Goal: Communication & Community: Answer question/provide support

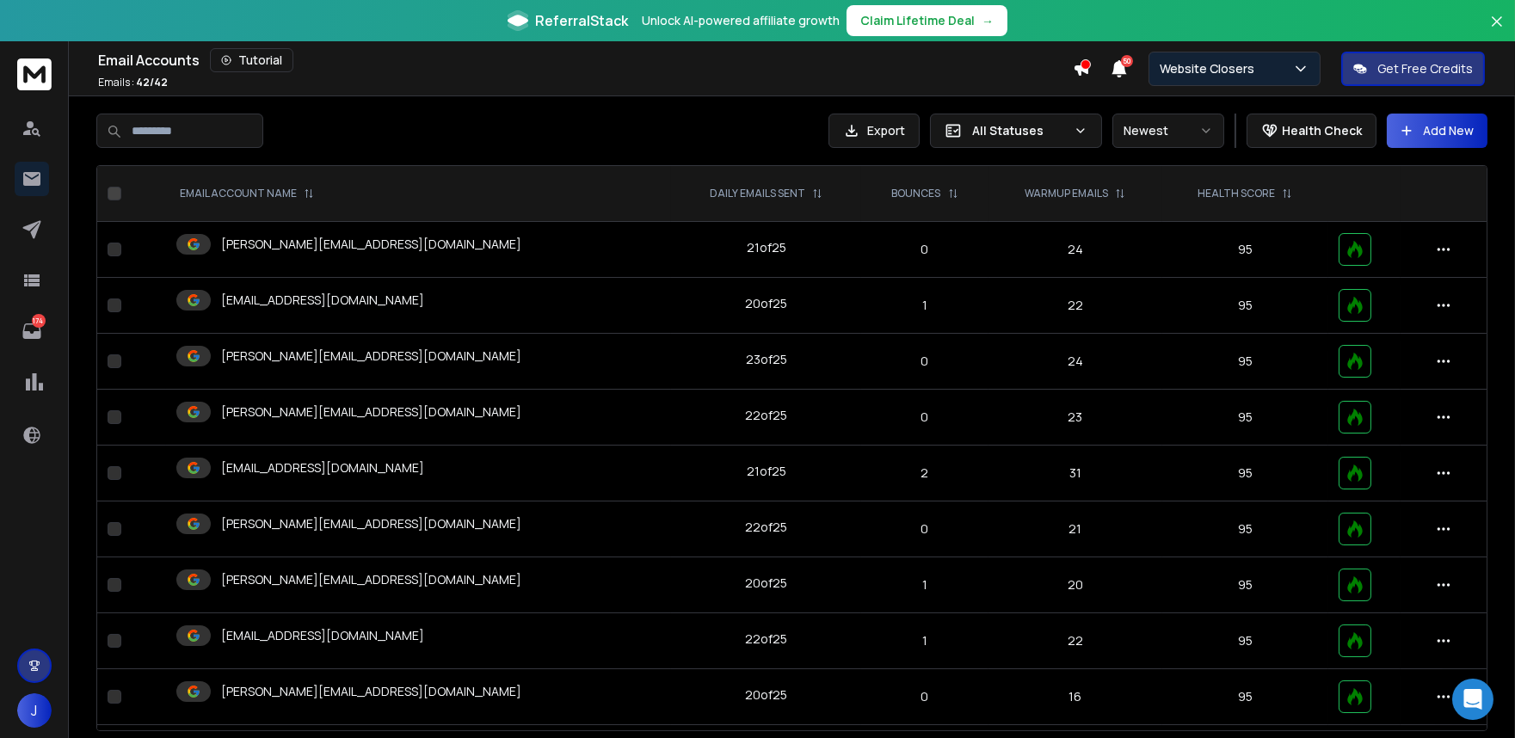
click at [1224, 62] on p "Website Closers" at bounding box center [1211, 68] width 102 height 17
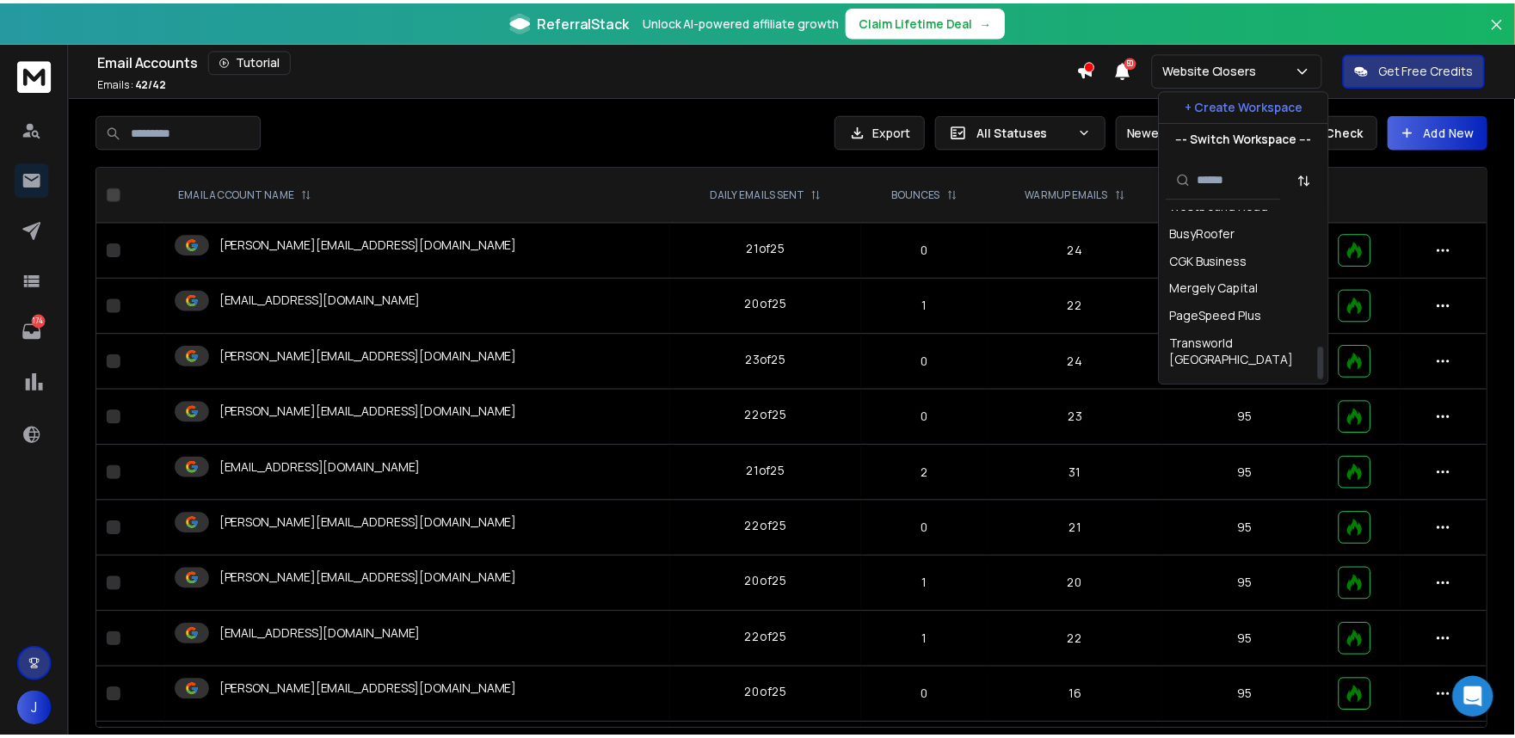
scroll to position [715, 0]
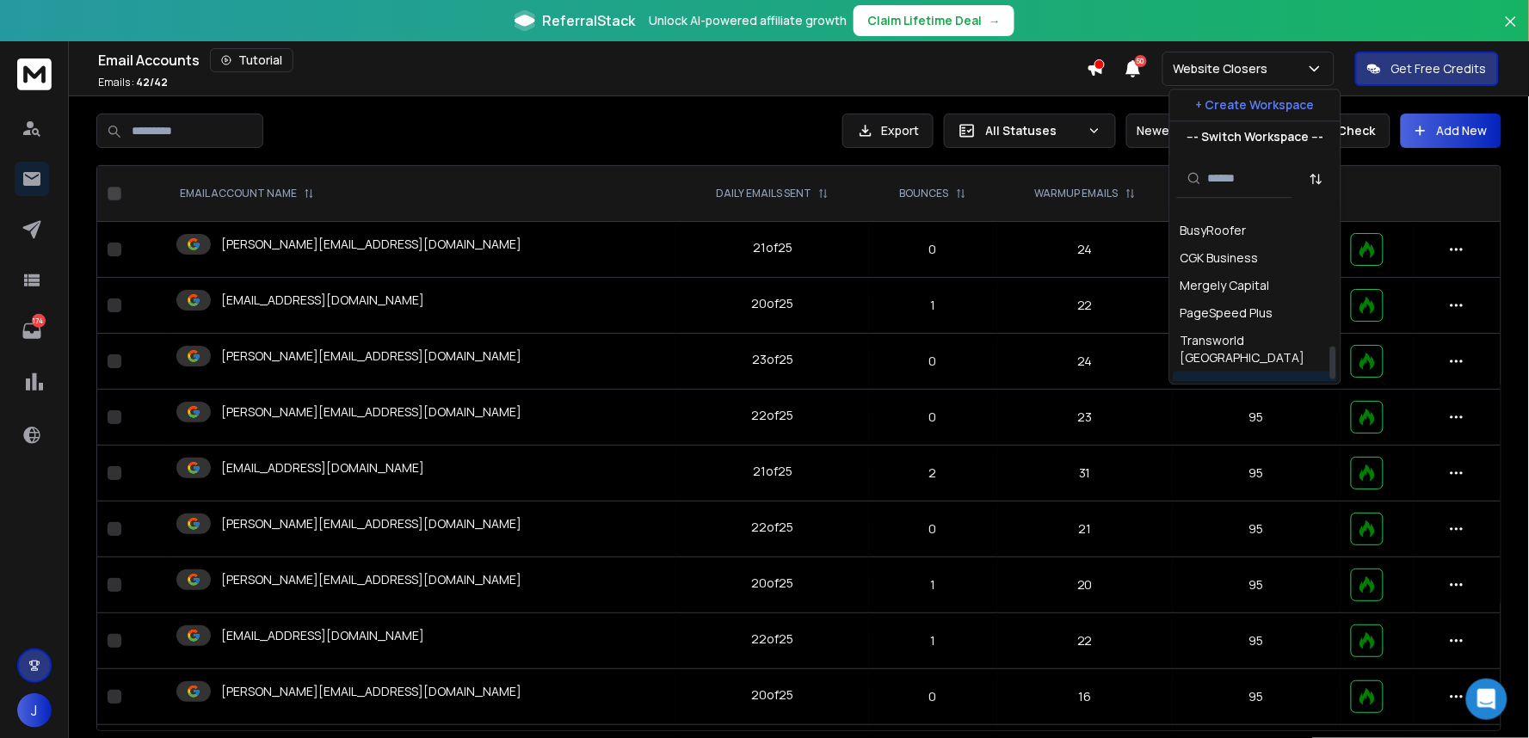
click at [1251, 376] on div "Transworld Business Advisors of [GEOGRAPHIC_DATA]" at bounding box center [1256, 402] width 150 height 52
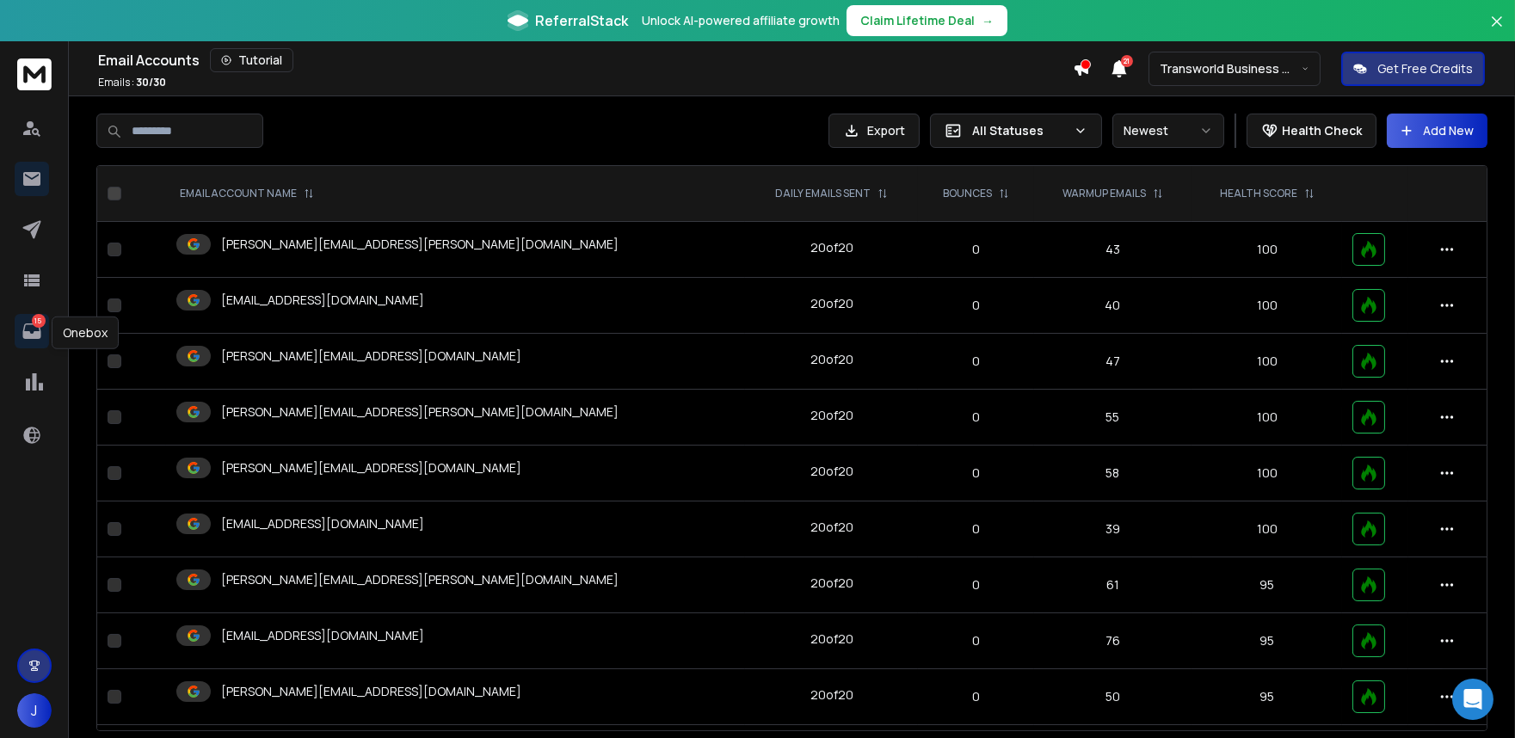
click at [37, 328] on p "15" at bounding box center [39, 321] width 14 height 14
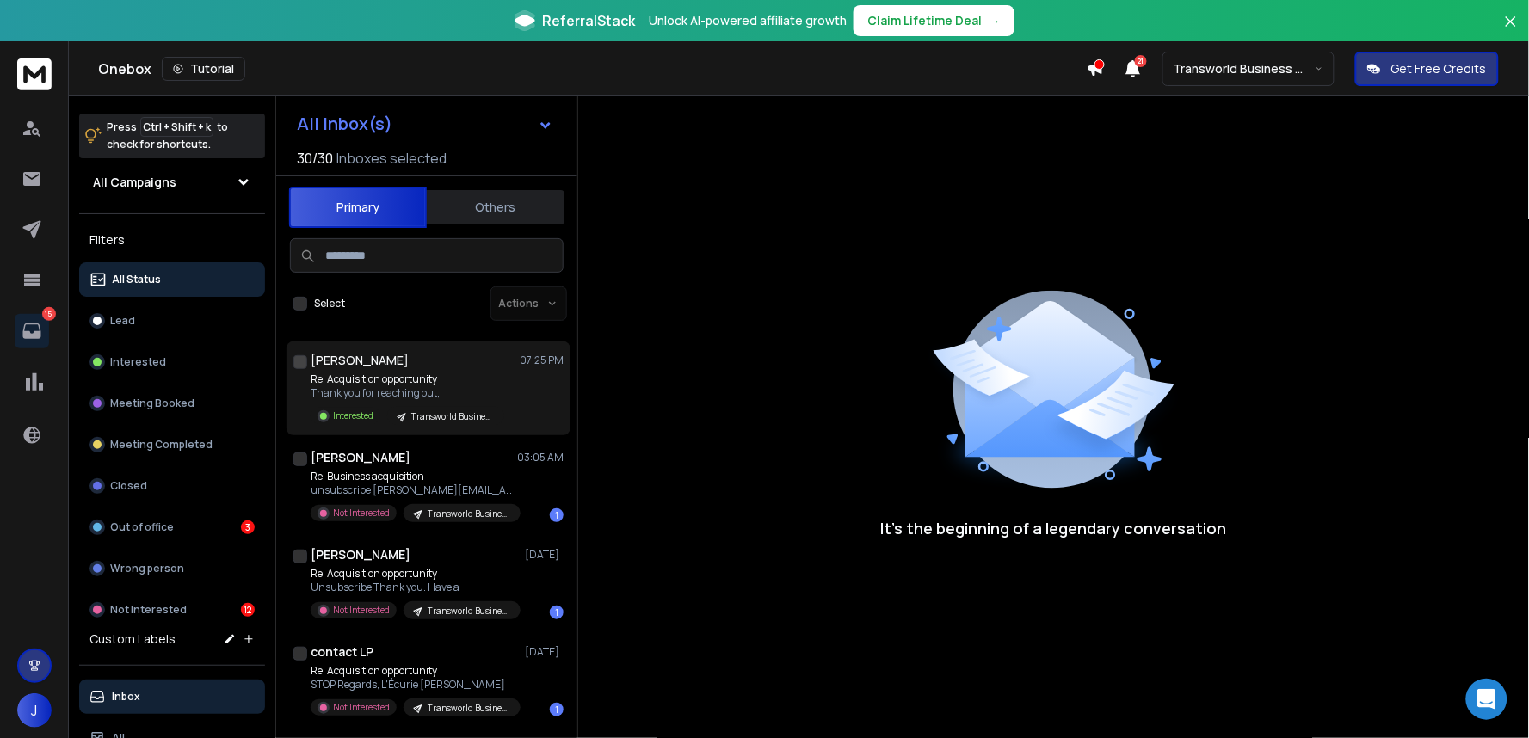
click at [398, 386] on p "Thank you for reaching out," at bounding box center [408, 393] width 194 height 14
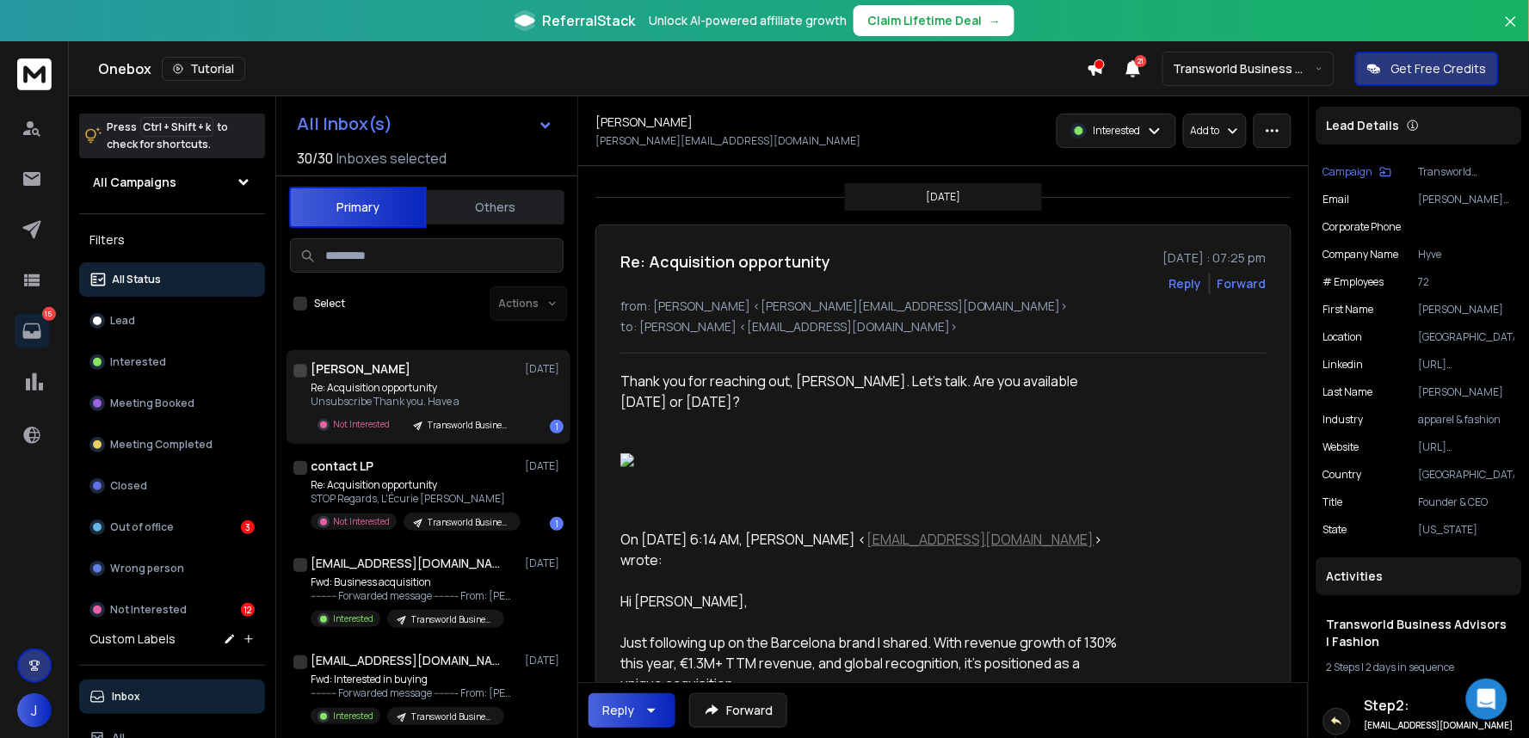
scroll to position [227, 0]
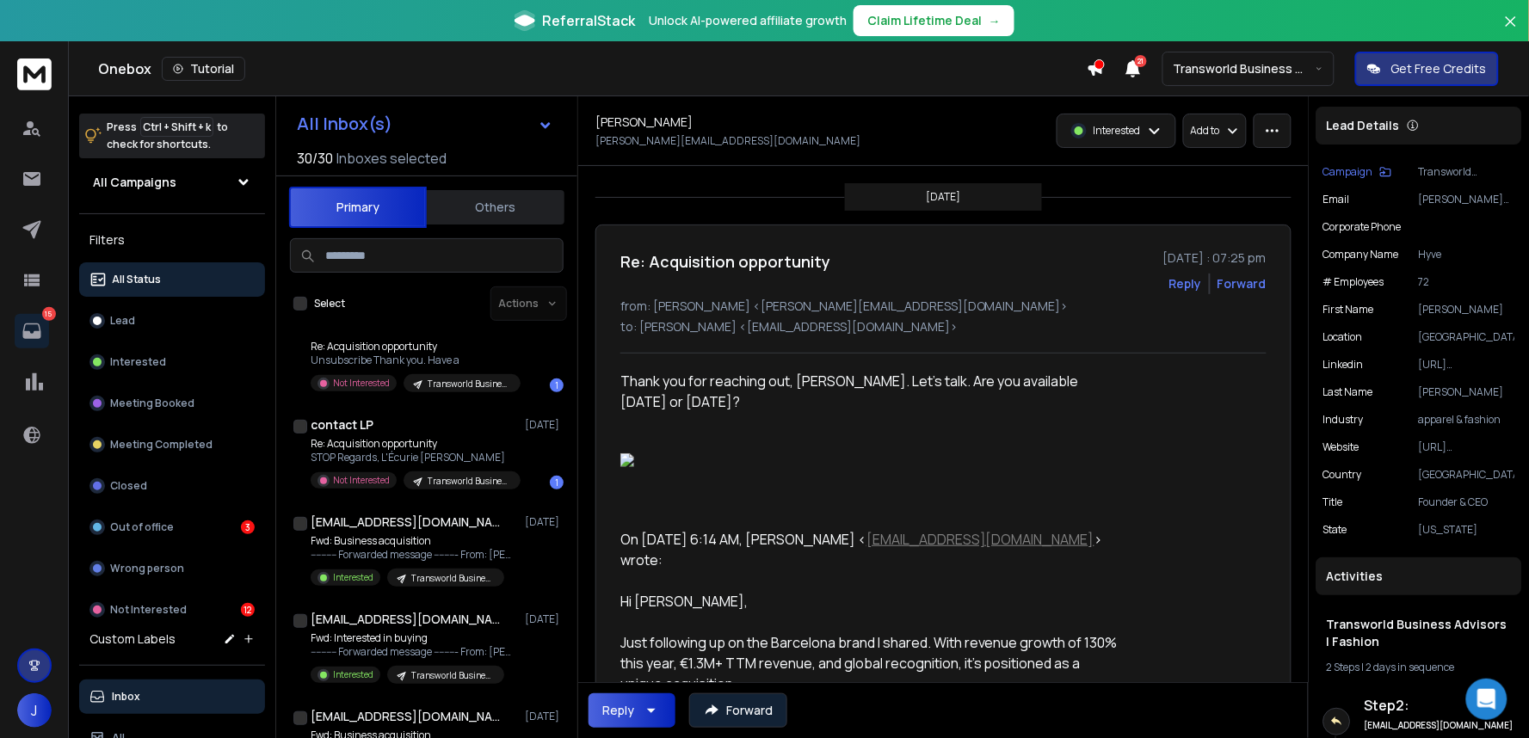
click at [725, 719] on button "Forward" at bounding box center [738, 711] width 98 height 34
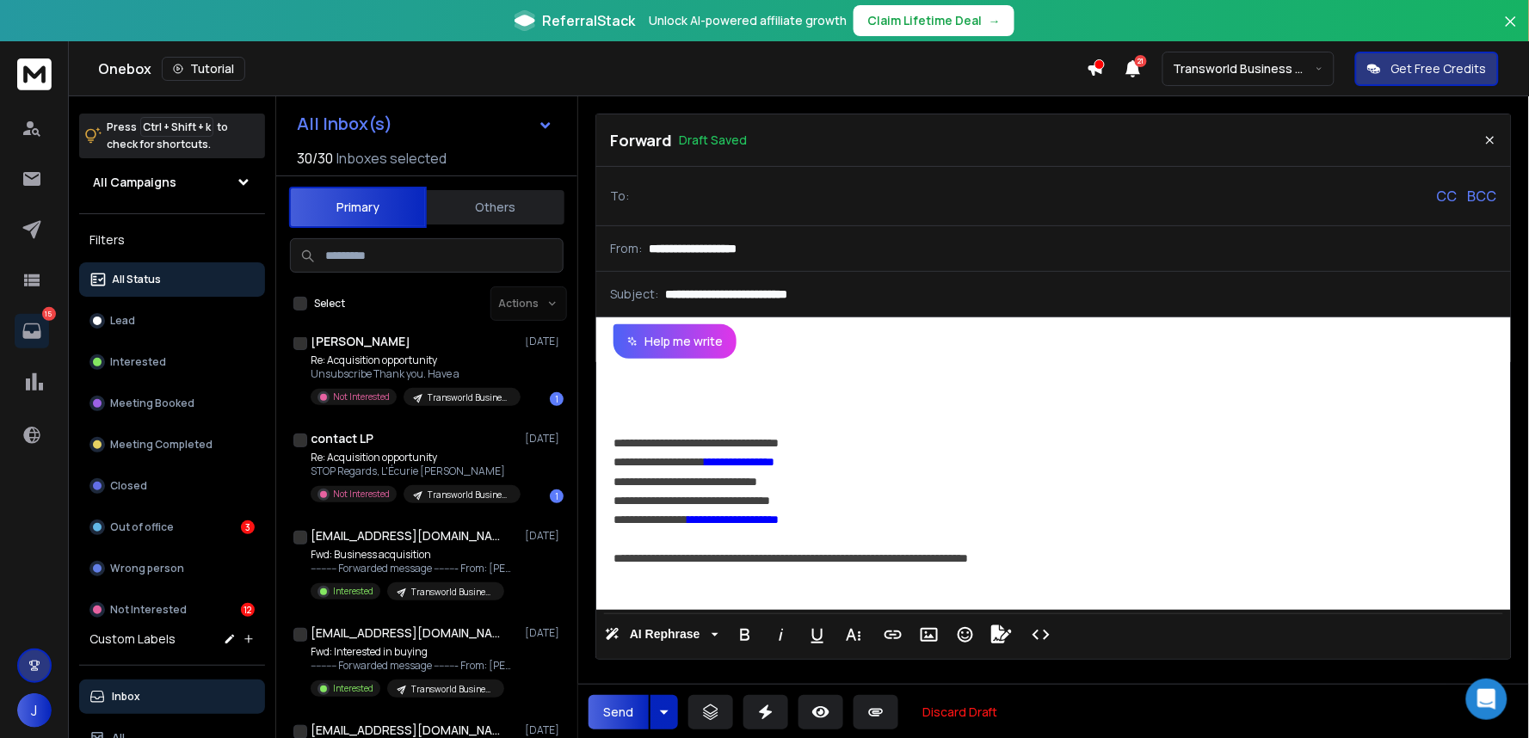
scroll to position [242, 0]
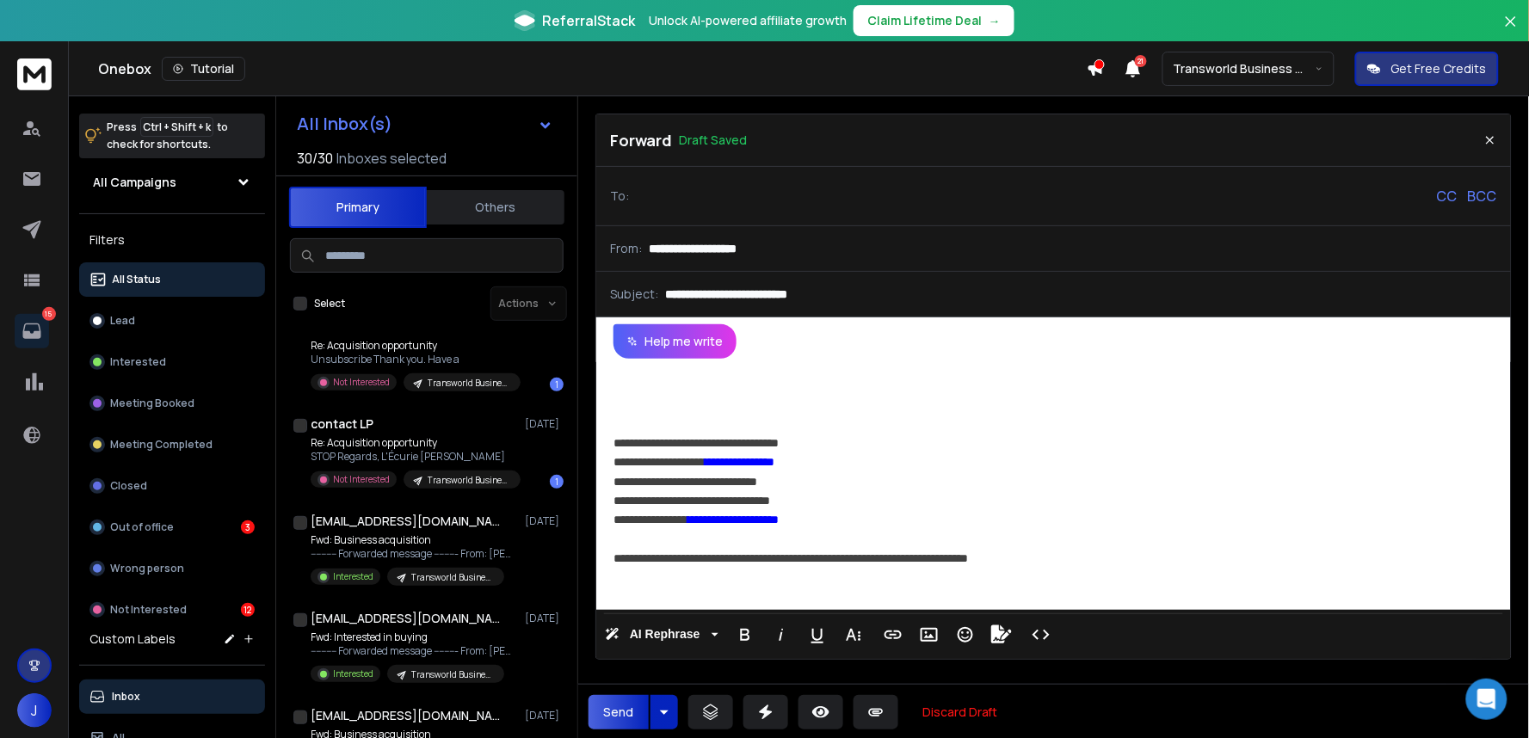
click at [693, 198] on input at bounding box center [696, 196] width 120 height 31
paste input "**********"
type input "**********"
paste input "**********"
type input "**********"
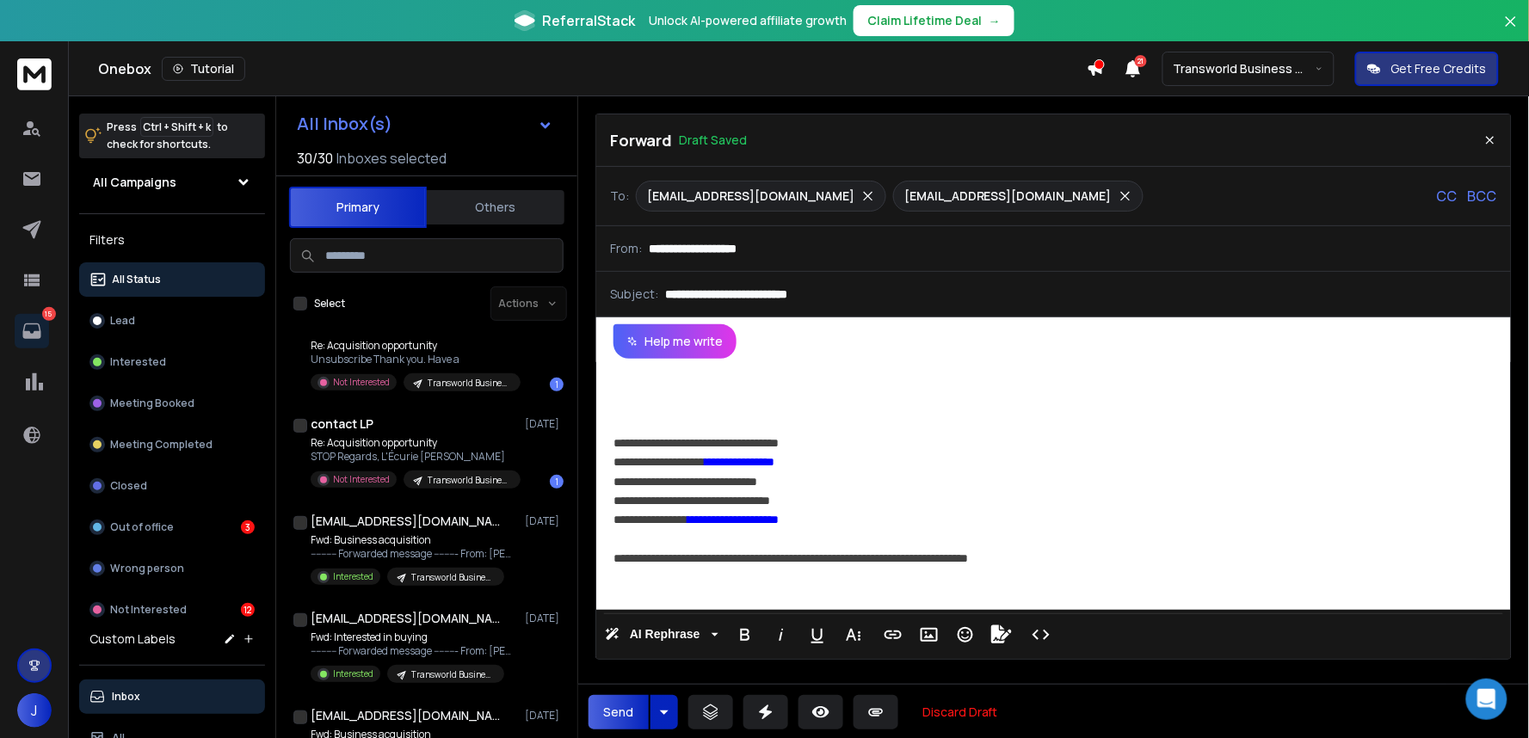
scroll to position [0, 0]
click at [601, 703] on button "Send" at bounding box center [619, 712] width 60 height 34
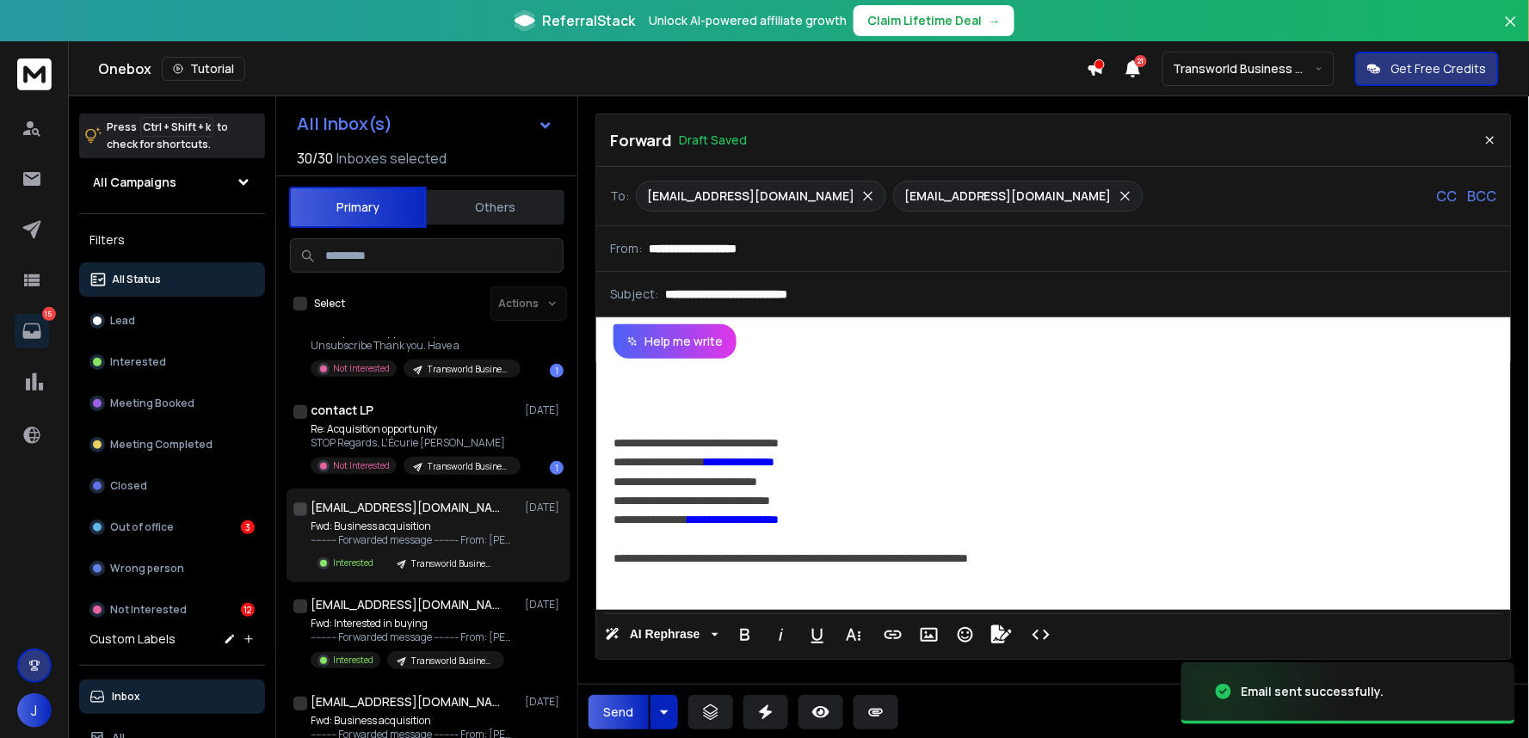
scroll to position [227, 0]
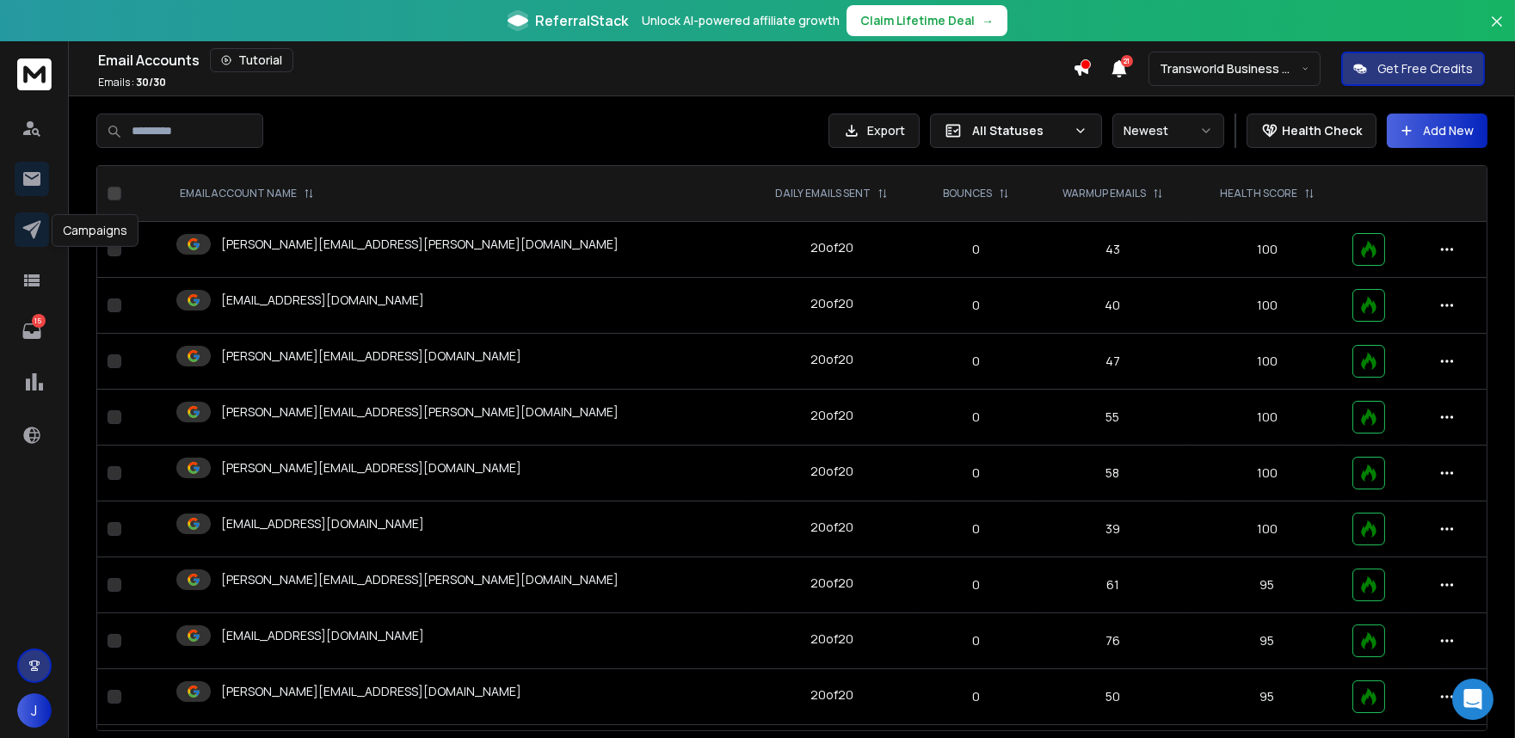
click at [30, 234] on icon at bounding box center [31, 230] width 18 height 18
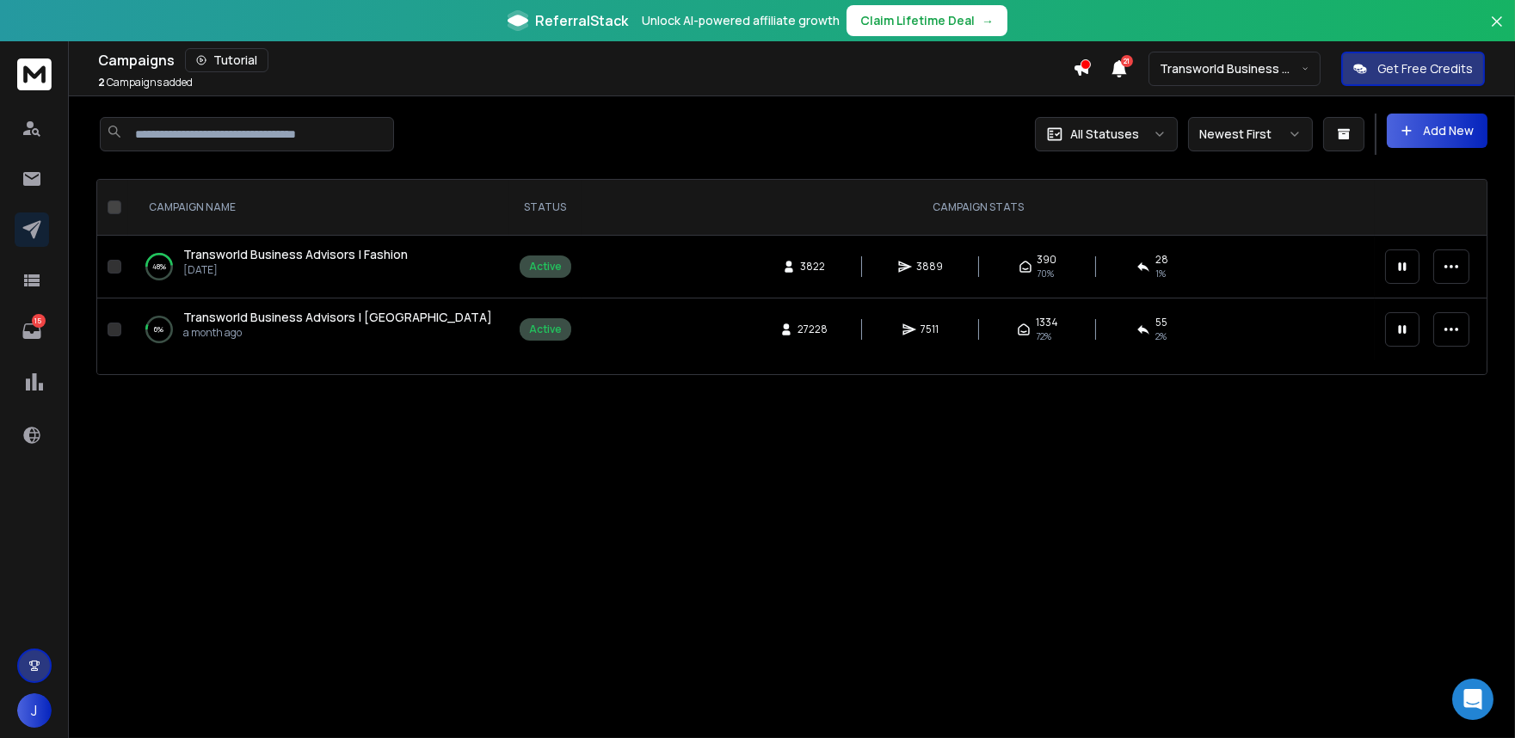
click at [261, 309] on span "Transworld Business Advisors | NY" at bounding box center [337, 317] width 309 height 16
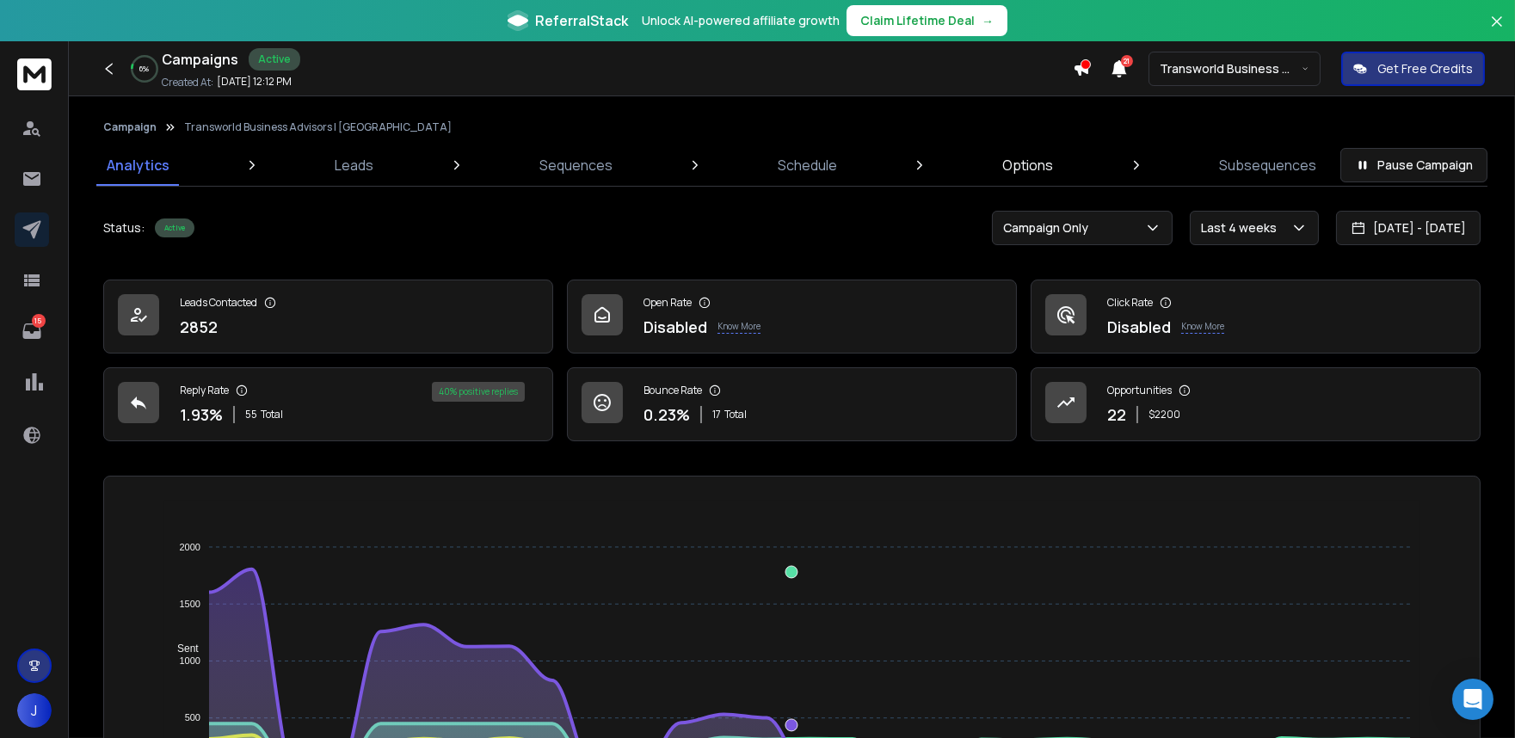
click at [1055, 155] on link "Options" at bounding box center [1028, 165] width 71 height 41
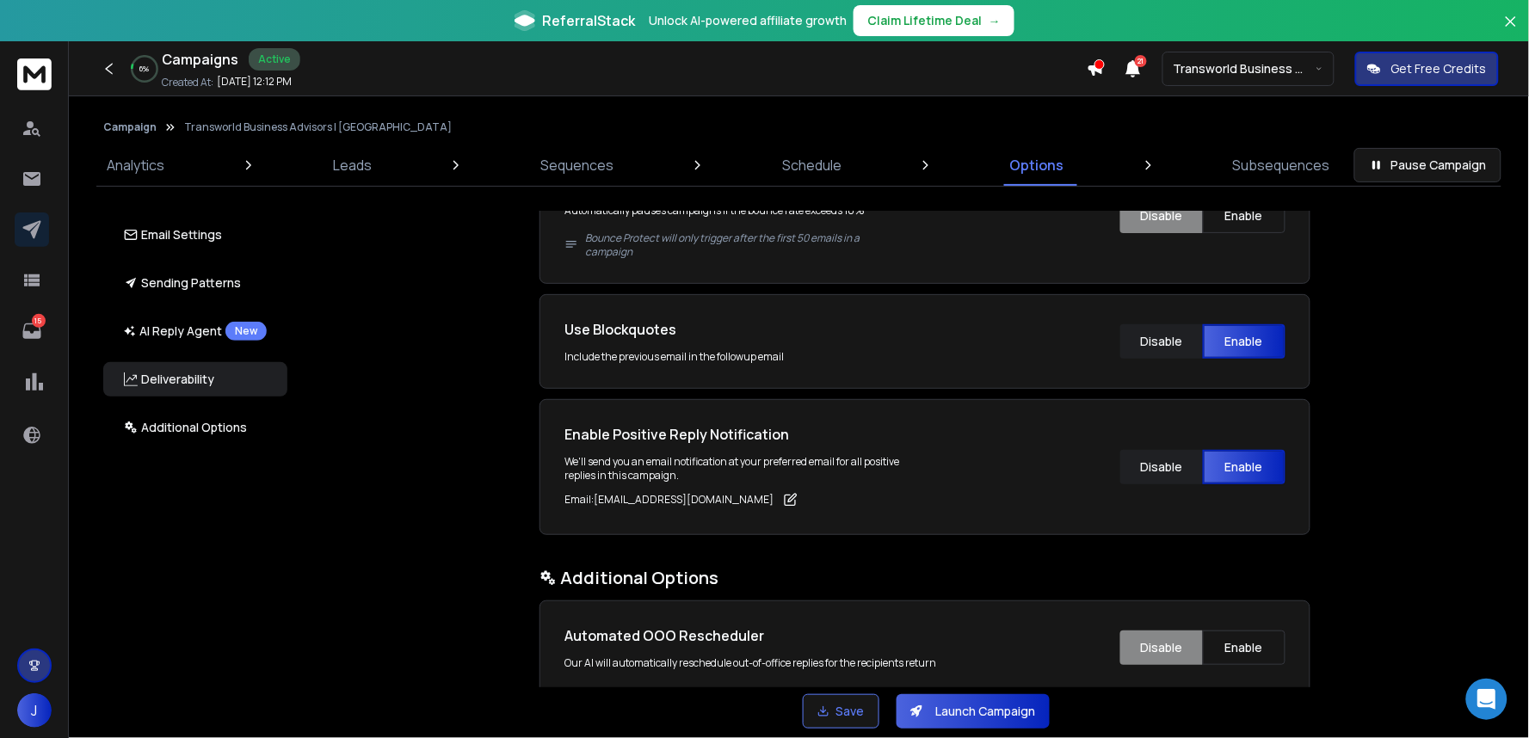
scroll to position [2832, 0]
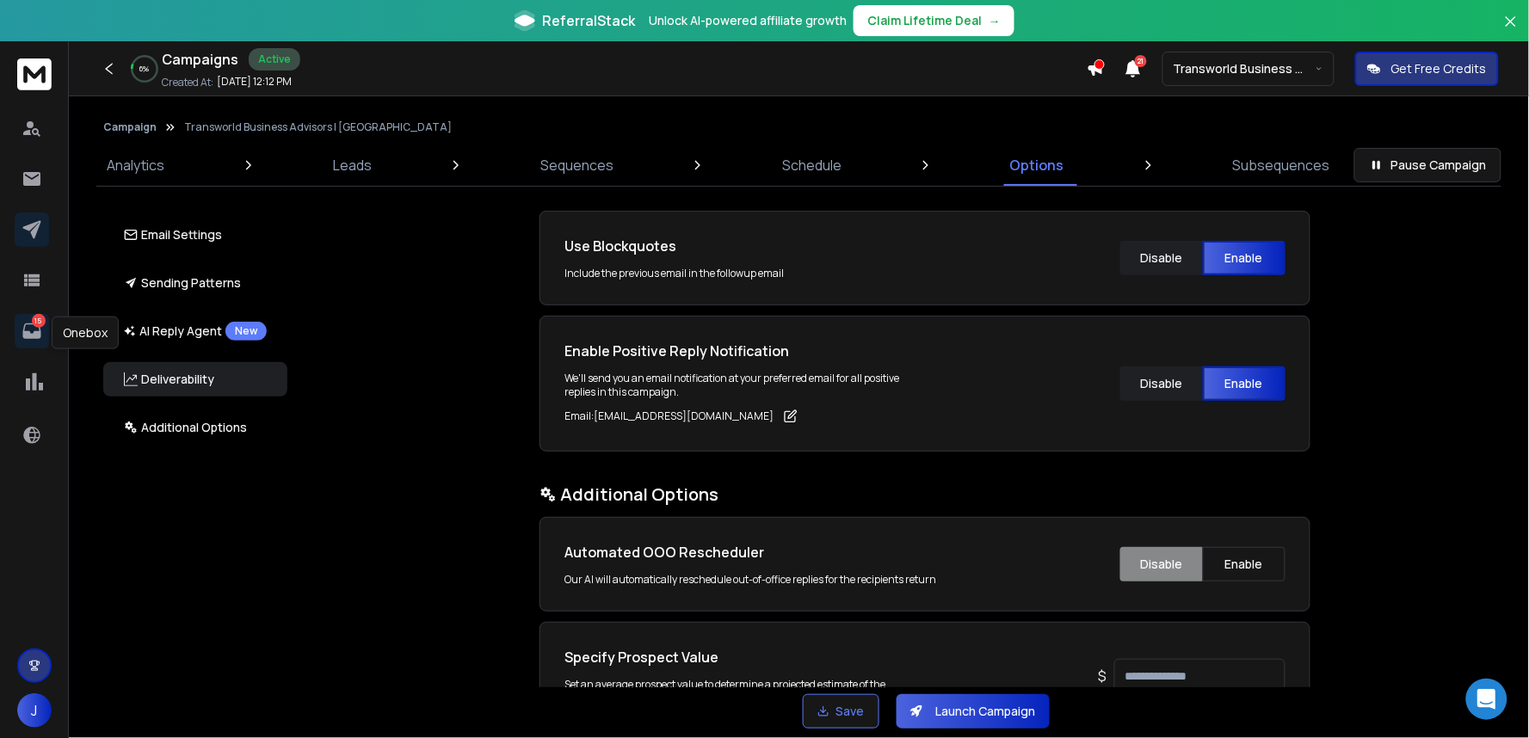
click at [40, 325] on p "15" at bounding box center [39, 321] width 14 height 14
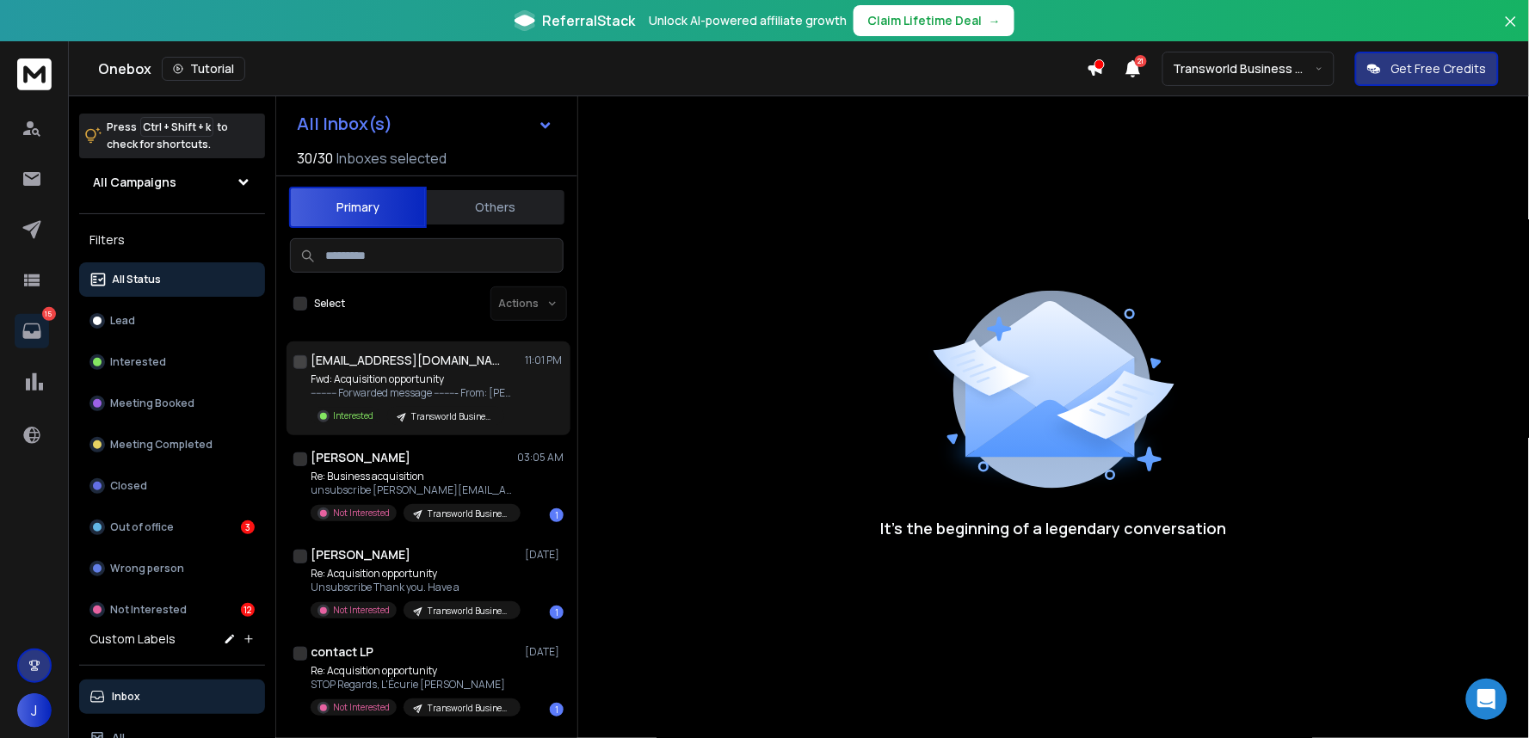
click at [463, 387] on p "---------- Forwarded message --------- From: Julio" at bounding box center [414, 393] width 207 height 14
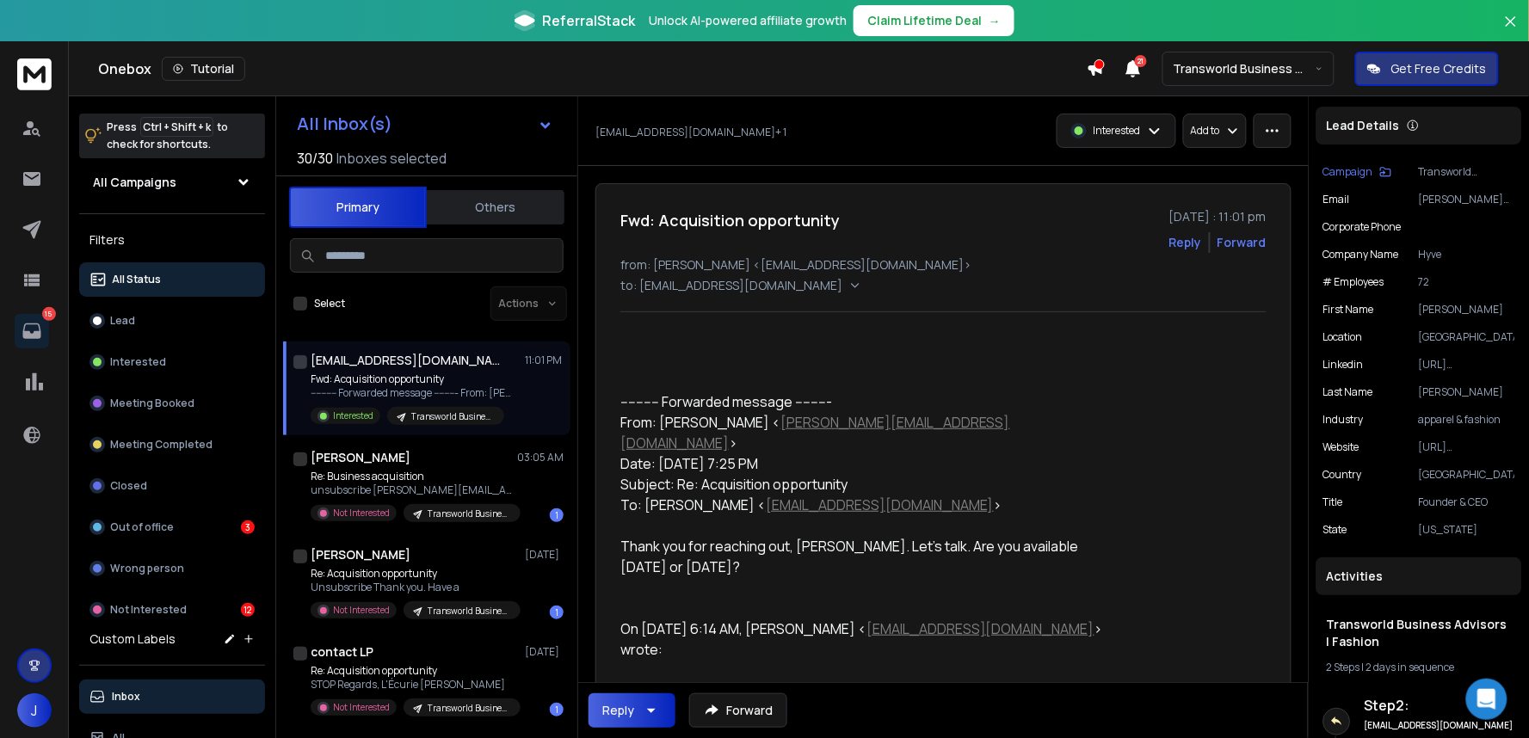
scroll to position [43, 0]
drag, startPoint x: 846, startPoint y: 415, endPoint x: 747, endPoint y: 413, distance: 99.0
click at [747, 413] on div "From: Julio Urrutia < julio@hyveco.io >" at bounding box center [871, 430] width 503 height 41
copy link "julio@hyveco.io"
click at [1249, 53] on button "Transworld Business Advisors of [GEOGRAPHIC_DATA]" at bounding box center [1249, 69] width 172 height 34
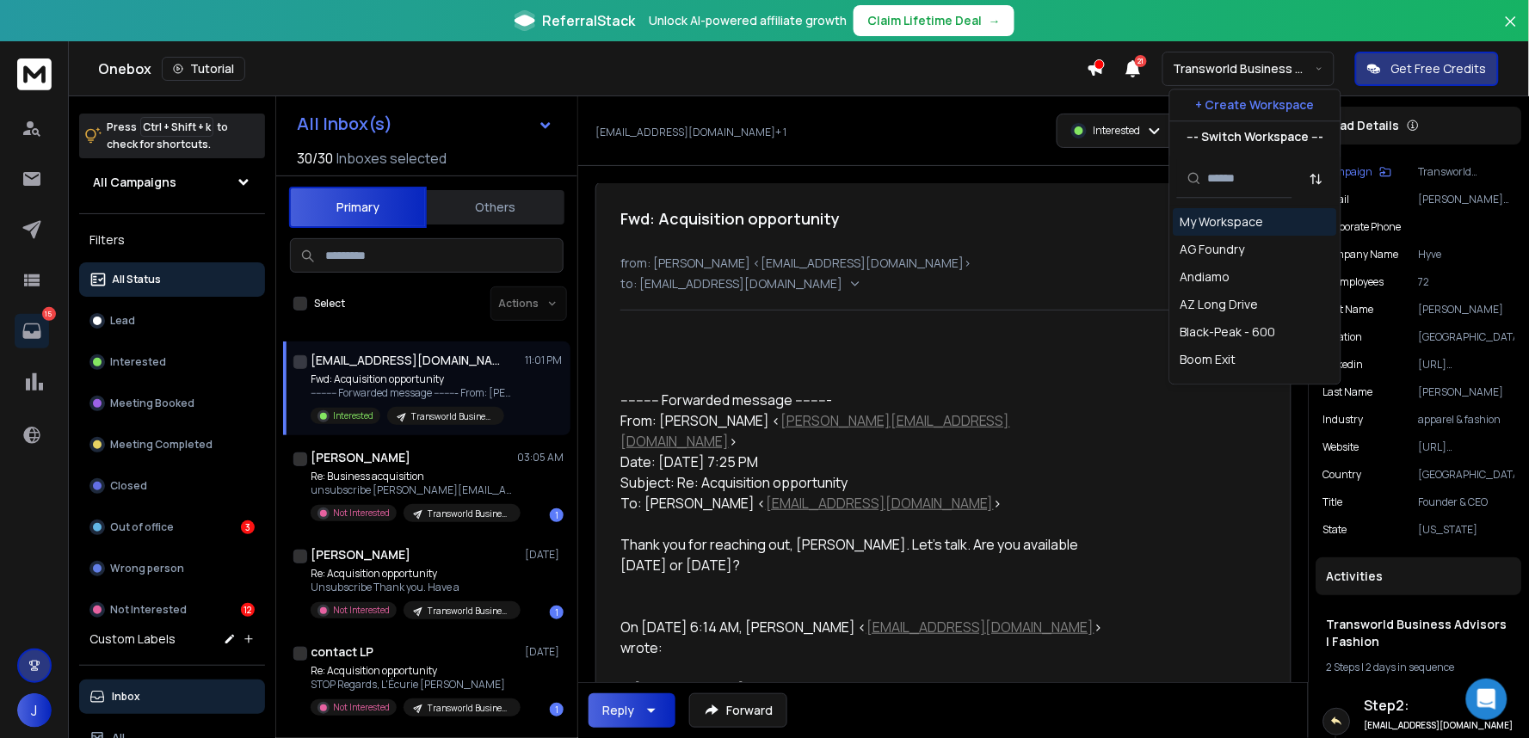
click at [1257, 174] on input "text" at bounding box center [1245, 178] width 74 height 38
type input "*"
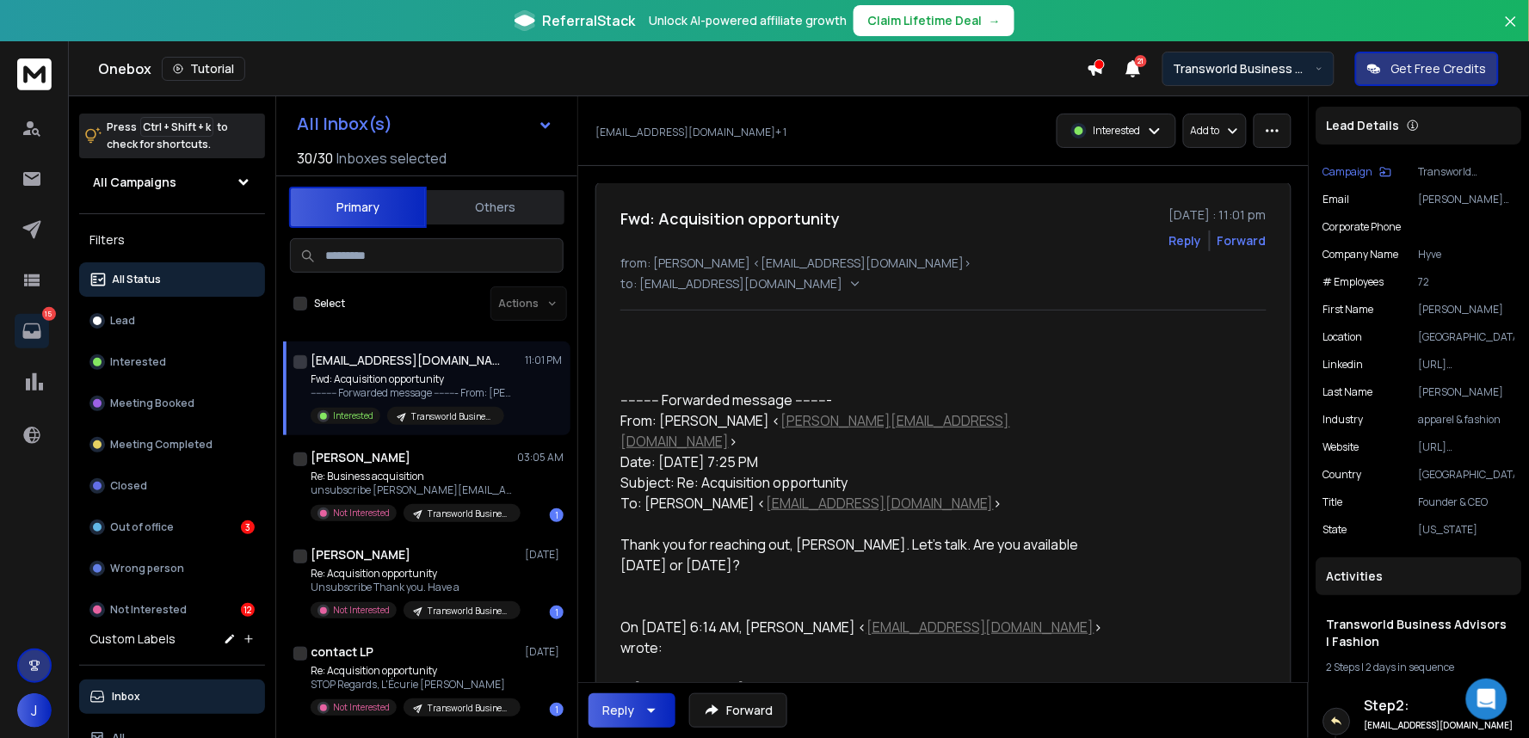
click at [1278, 61] on p "Transworld Business Advisors of NY" at bounding box center [1245, 68] width 142 height 17
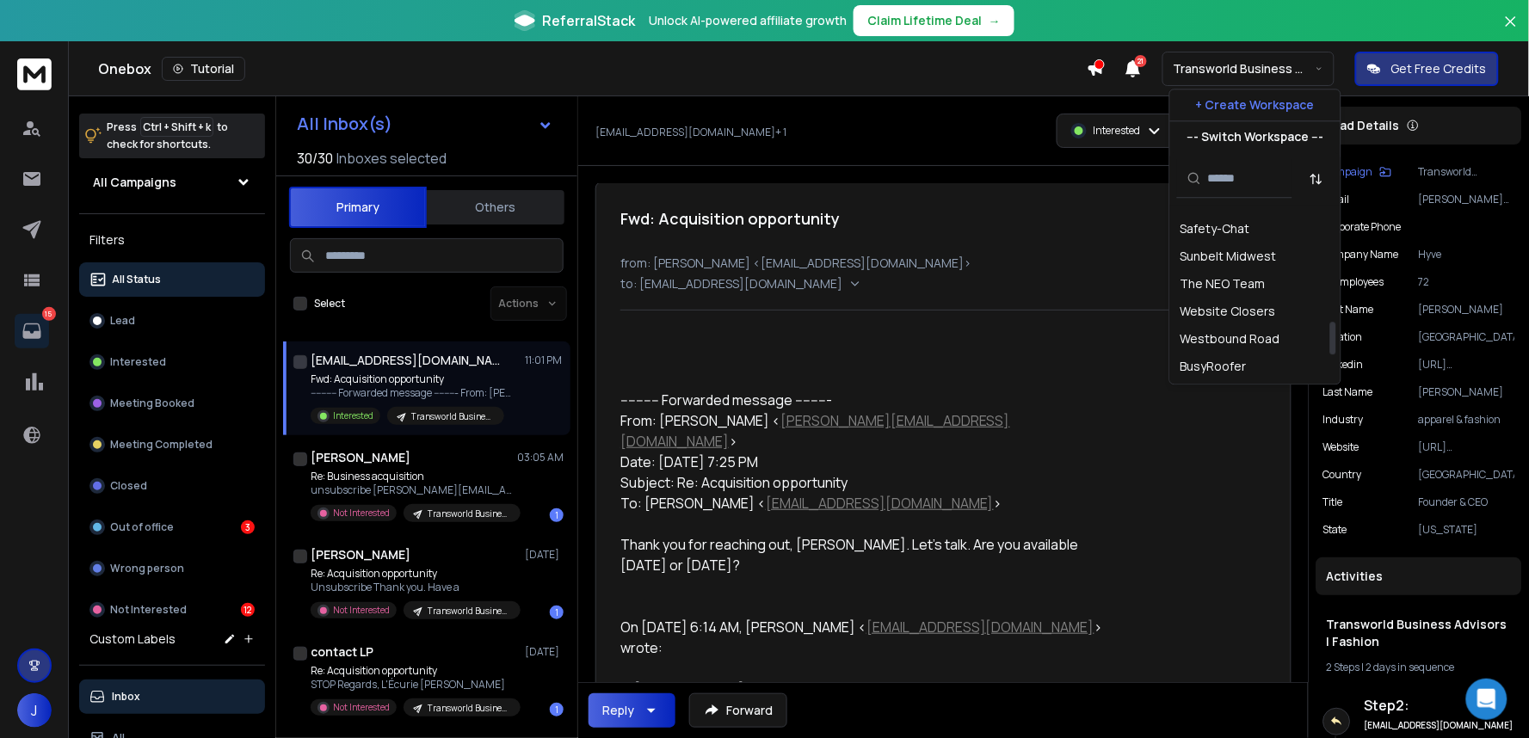
scroll to position [616, 0]
click at [1266, 293] on div "Westbound Road" at bounding box center [1231, 301] width 100 height 17
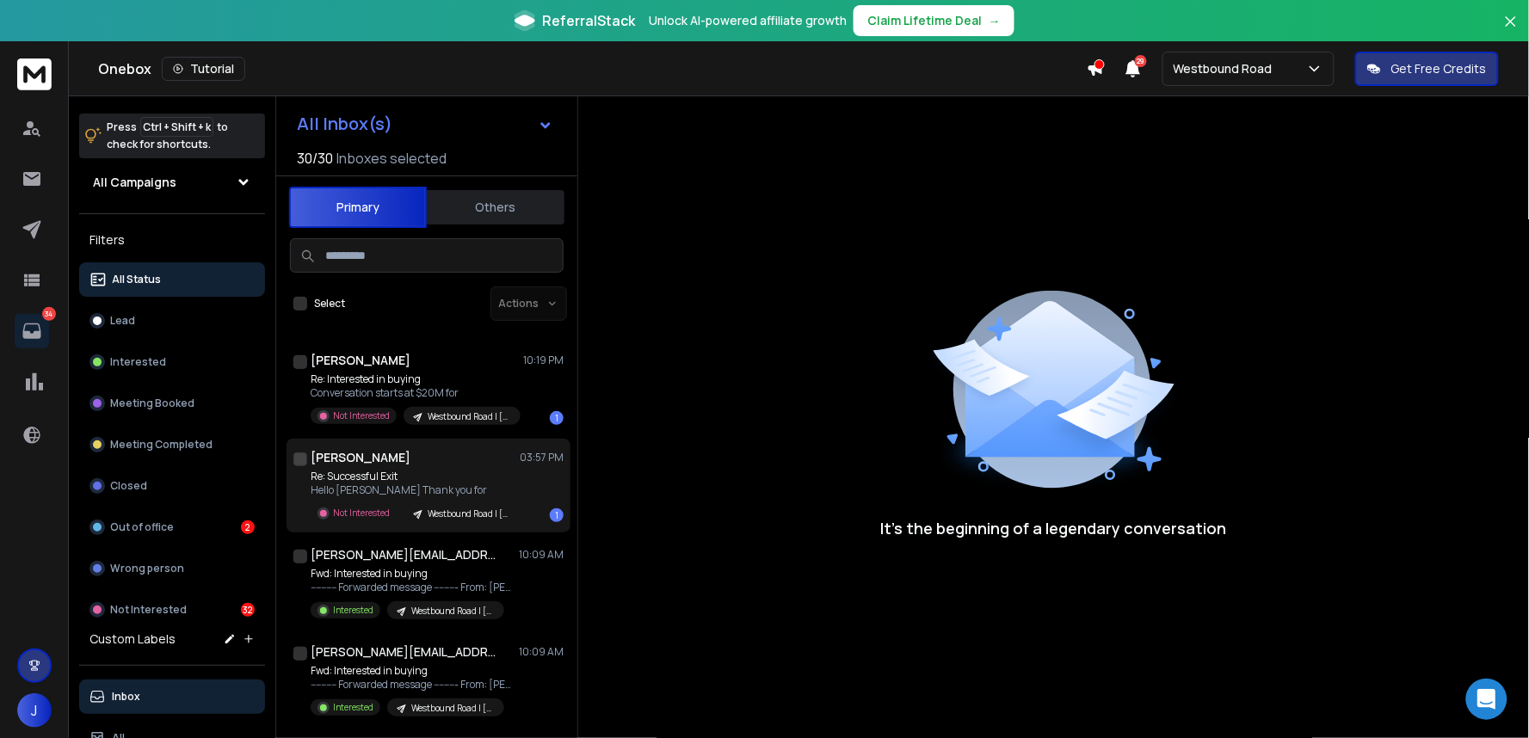
click at [483, 477] on p "Re: Successful Exit" at bounding box center [414, 477] width 207 height 14
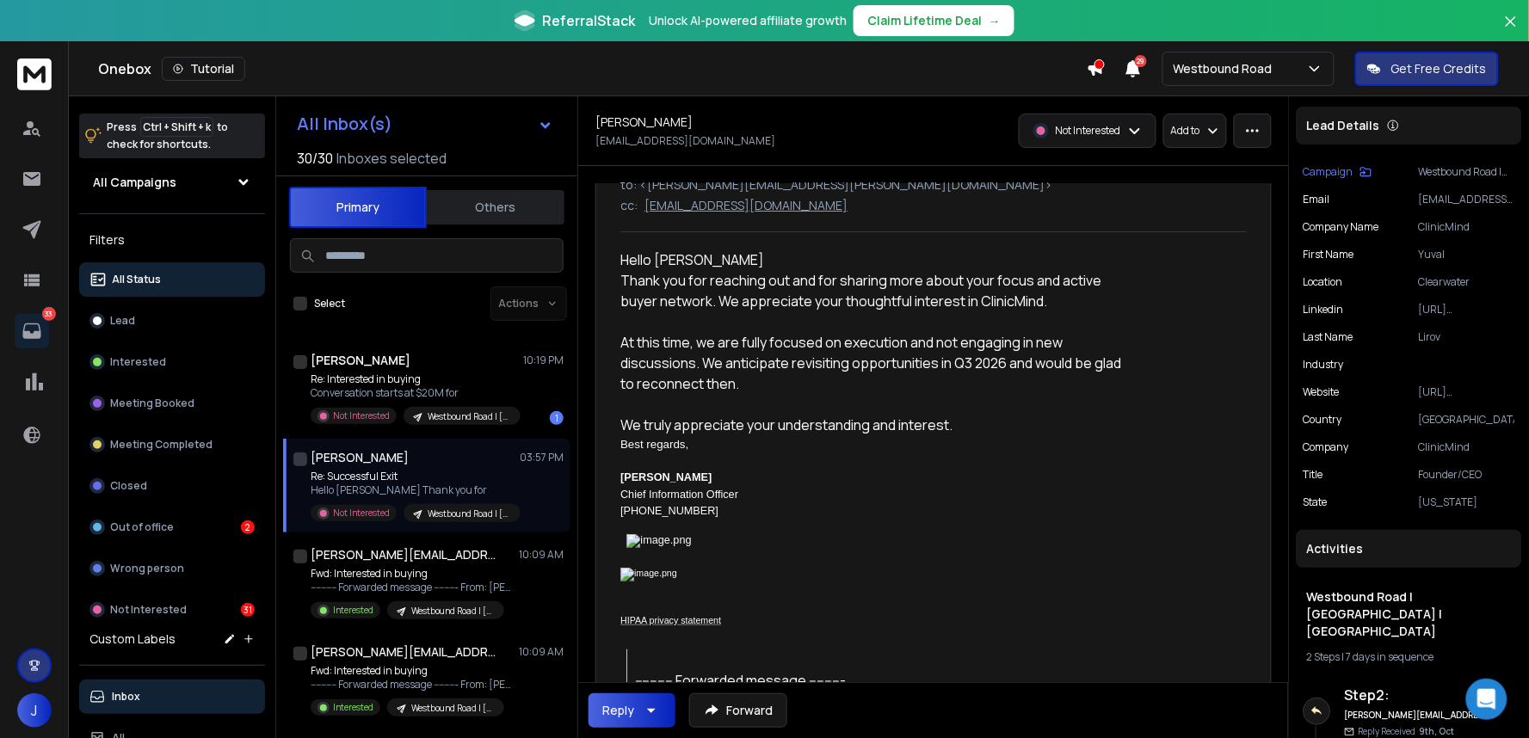
scroll to position [144, 0]
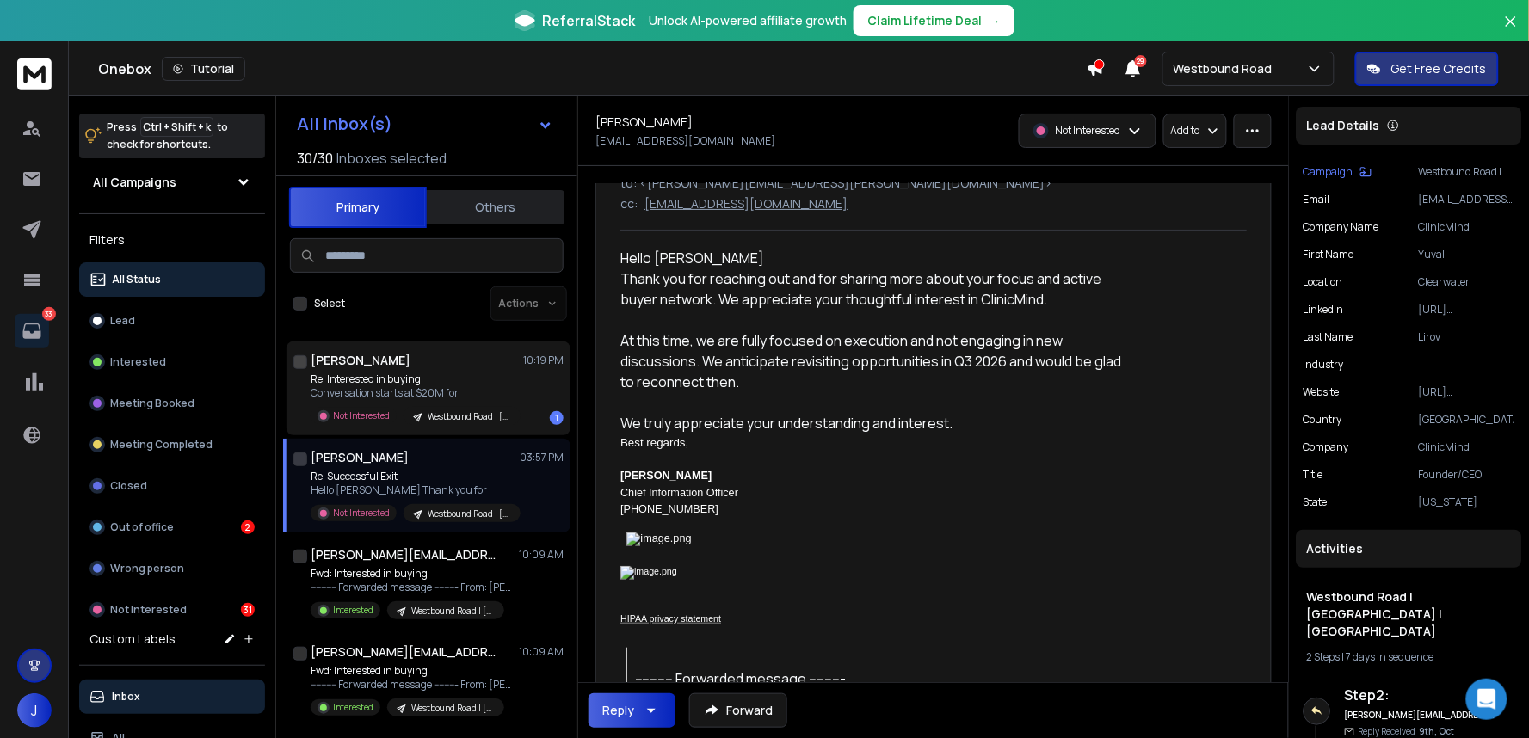
click at [468, 360] on div "Carl Zaldivar 10:19 PM" at bounding box center [437, 360] width 253 height 17
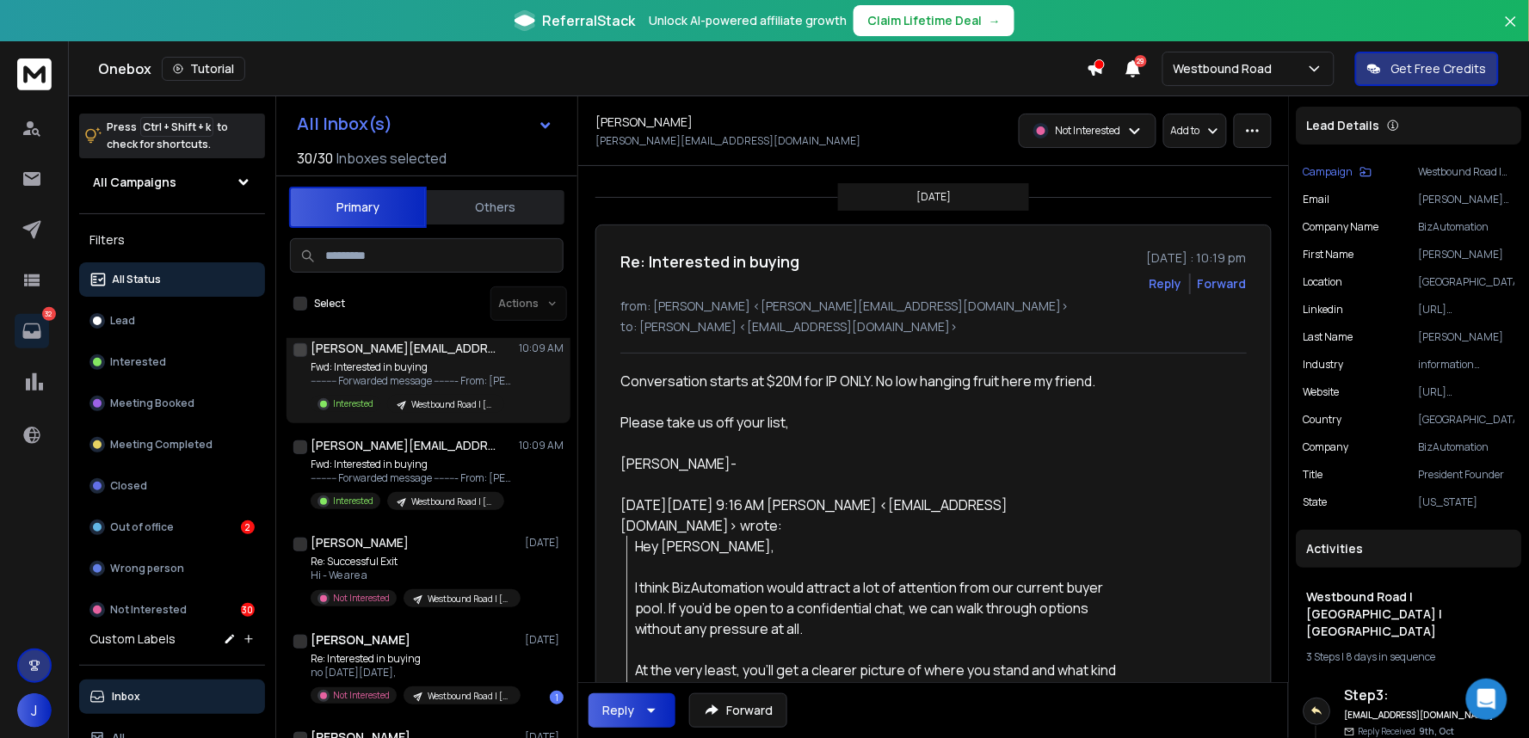
scroll to position [207, 0]
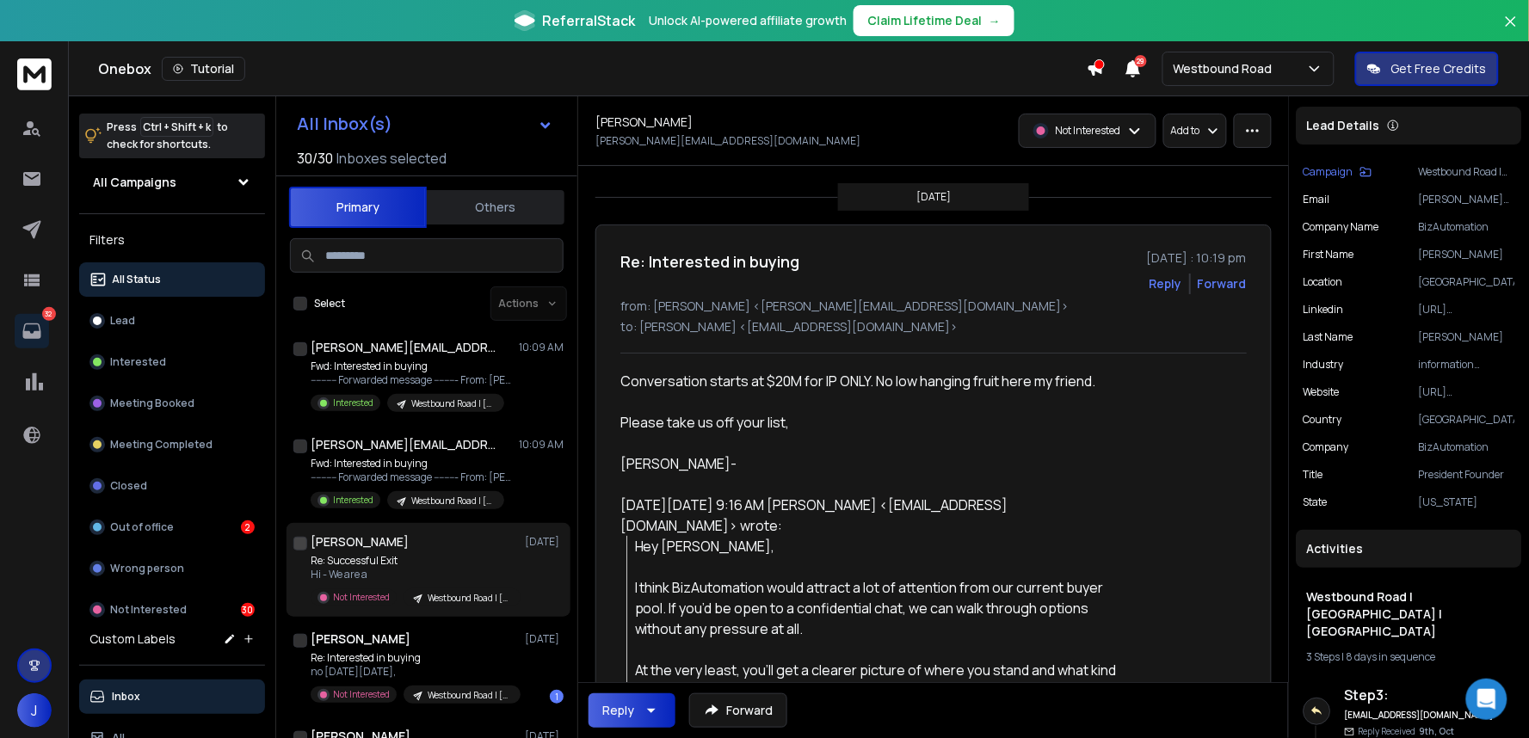
click at [457, 549] on div "LaToya Stirrup 07 Oct" at bounding box center [437, 541] width 253 height 17
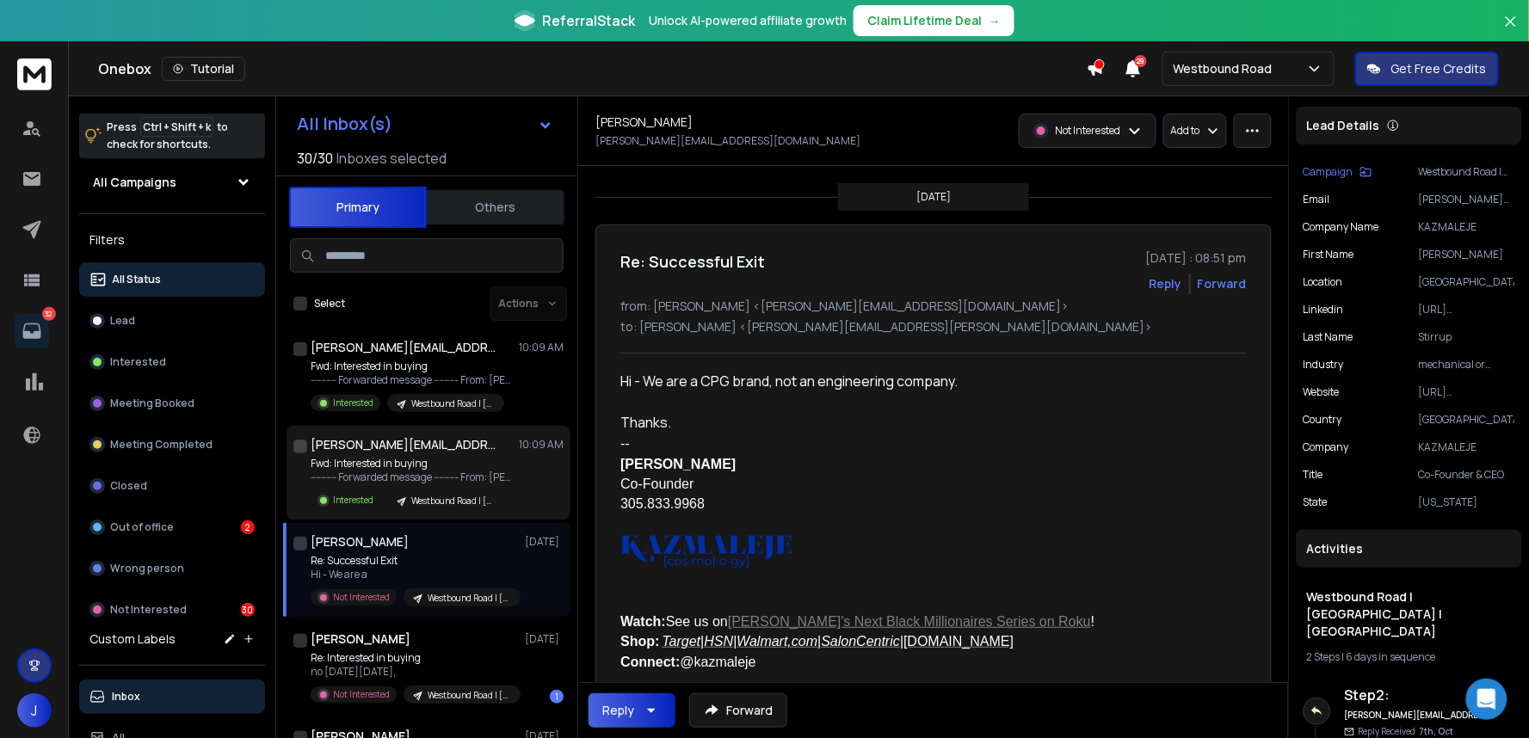
click at [461, 458] on p "Fwd: Interested in buying" at bounding box center [414, 464] width 207 height 14
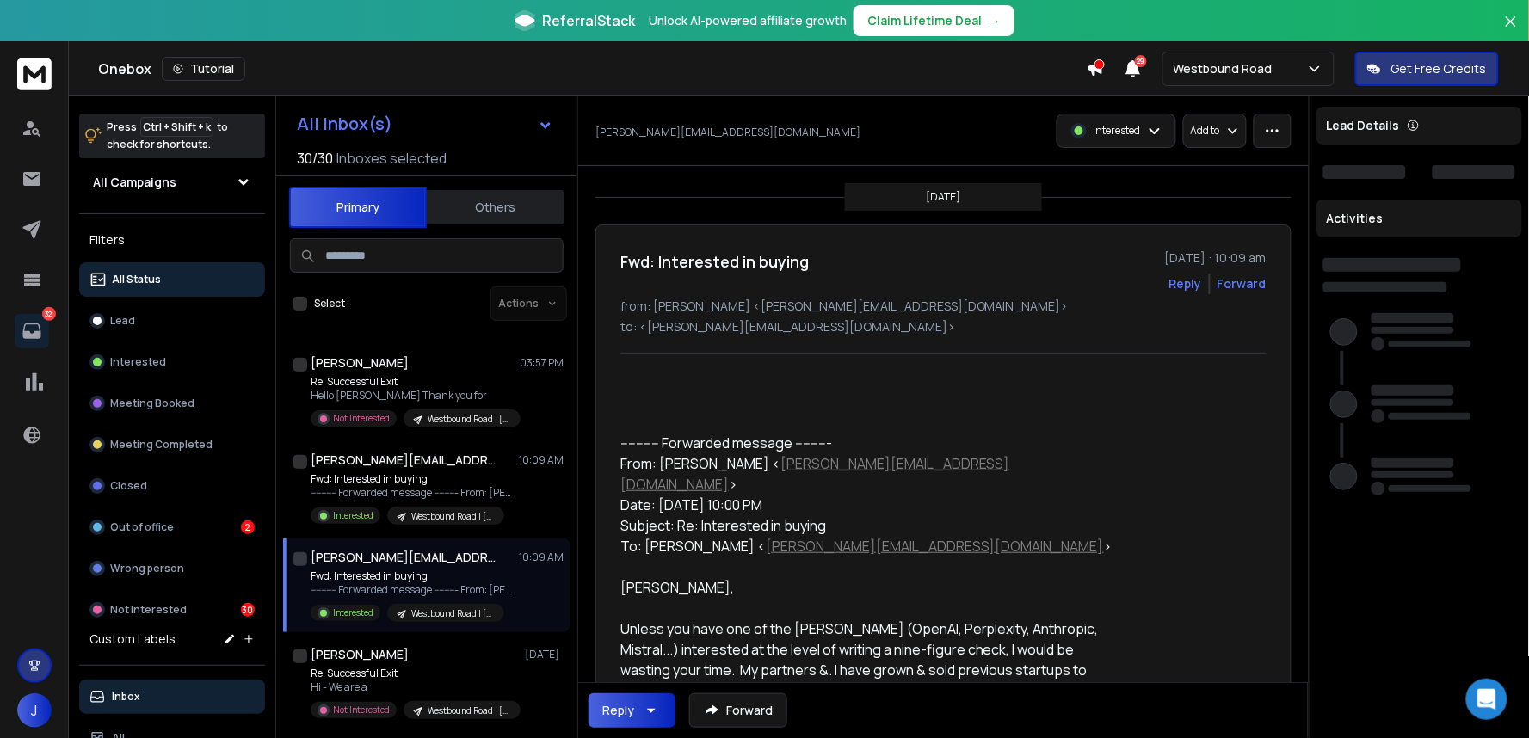
scroll to position [91, 0]
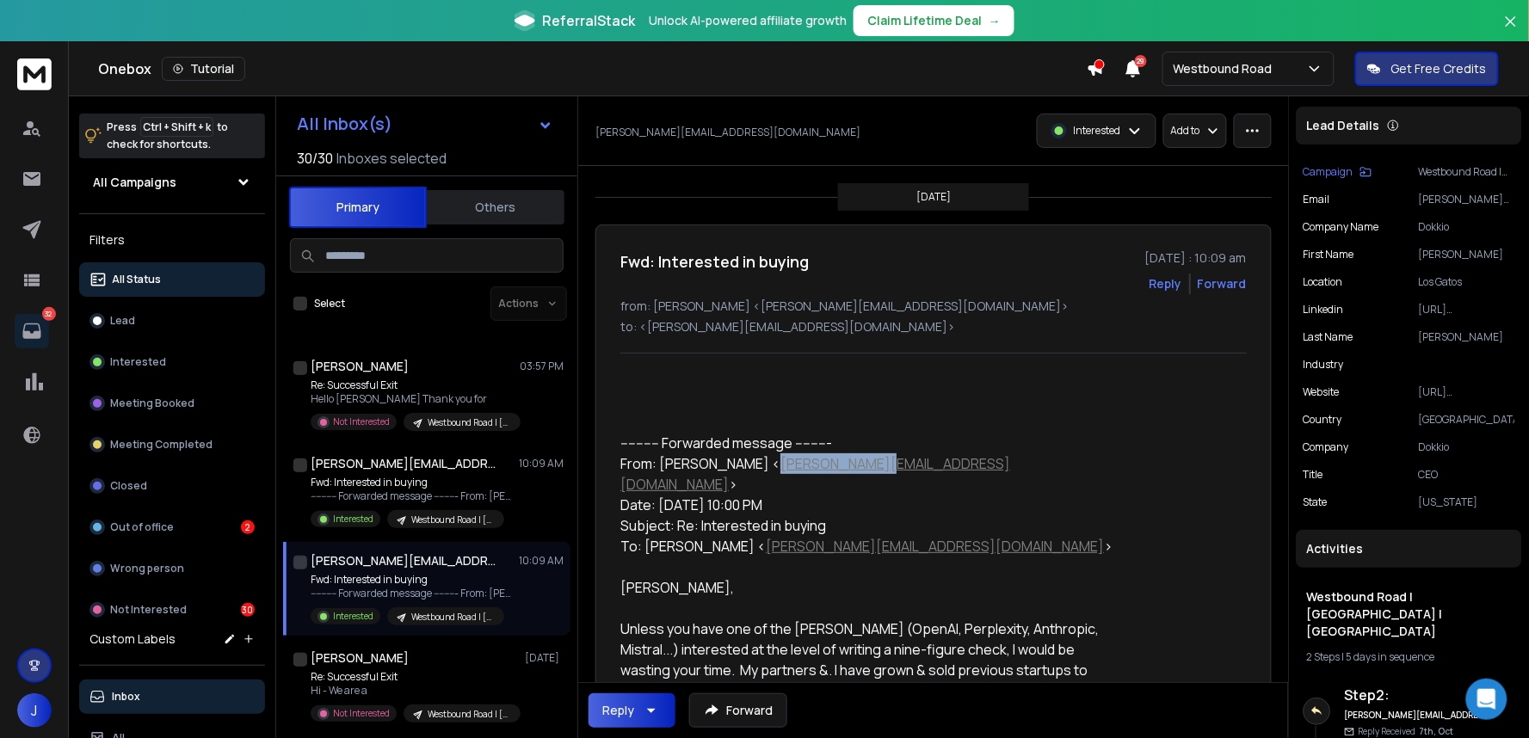
drag, startPoint x: 830, startPoint y: 461, endPoint x: 727, endPoint y: 453, distance: 103.6
click at [727, 453] on div "From: Jim Groff < jim@dokkio.com >" at bounding box center [871, 473] width 503 height 41
copy link "jim@dokkio.com"
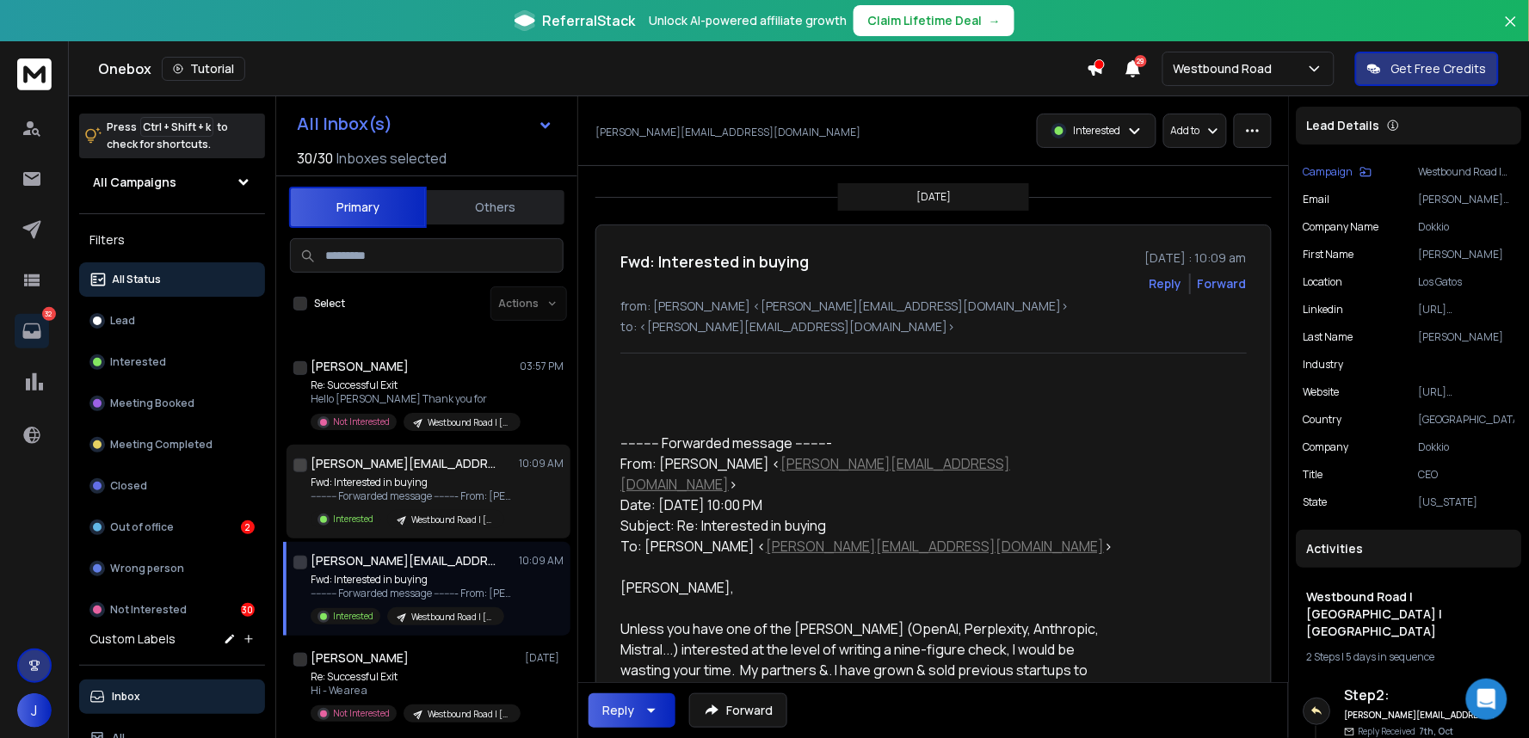
click at [459, 455] on h1 "marty@westboundroad.com" at bounding box center [405, 463] width 189 height 17
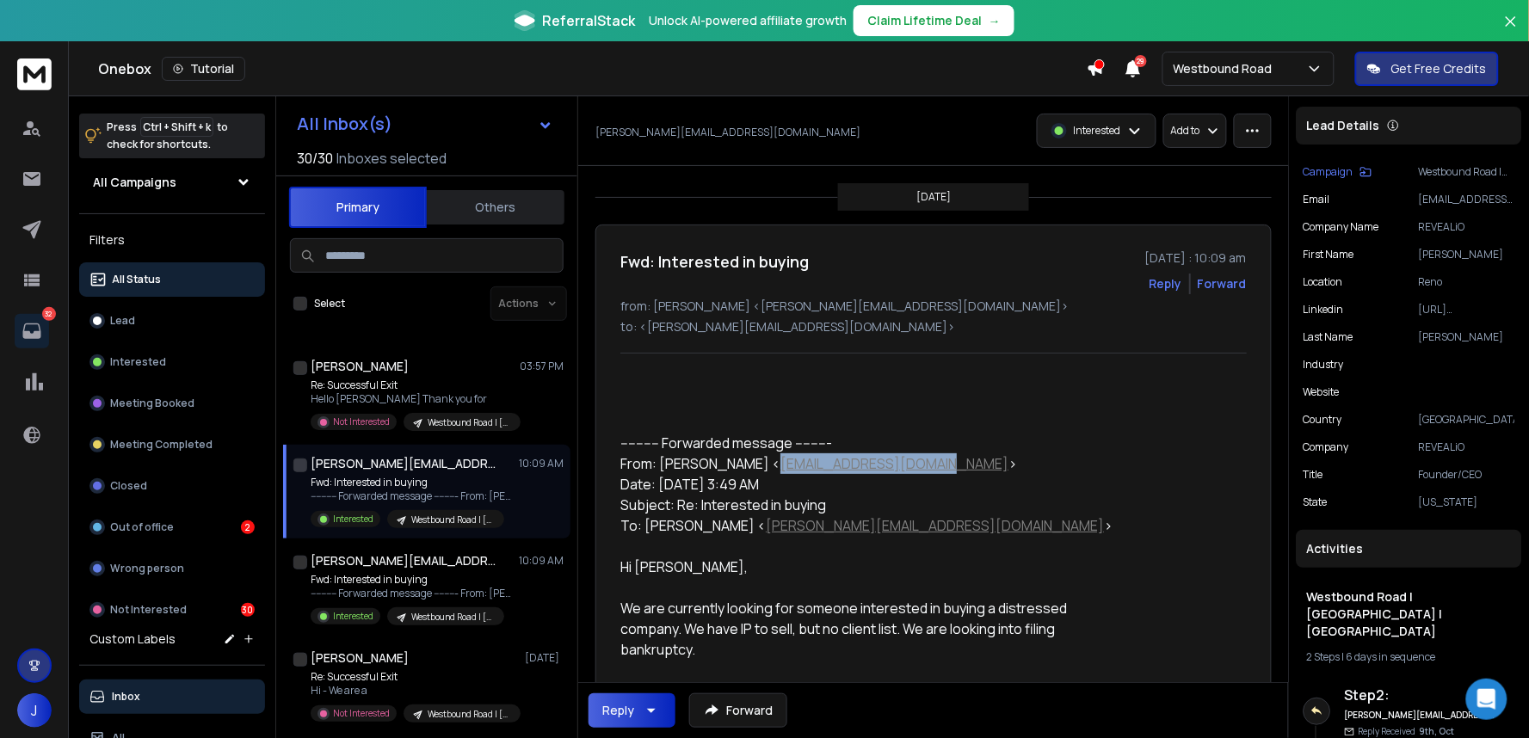
drag, startPoint x: 942, startPoint y: 466, endPoint x: 786, endPoint y: 459, distance: 156.8
click at [786, 459] on div "From: Michelle Calloway < mcalloway@revealio.com >" at bounding box center [871, 463] width 503 height 21
copy link "mcalloway@revealio.com"
click at [1309, 66] on div "Westbound Road" at bounding box center [1249, 68] width 150 height 17
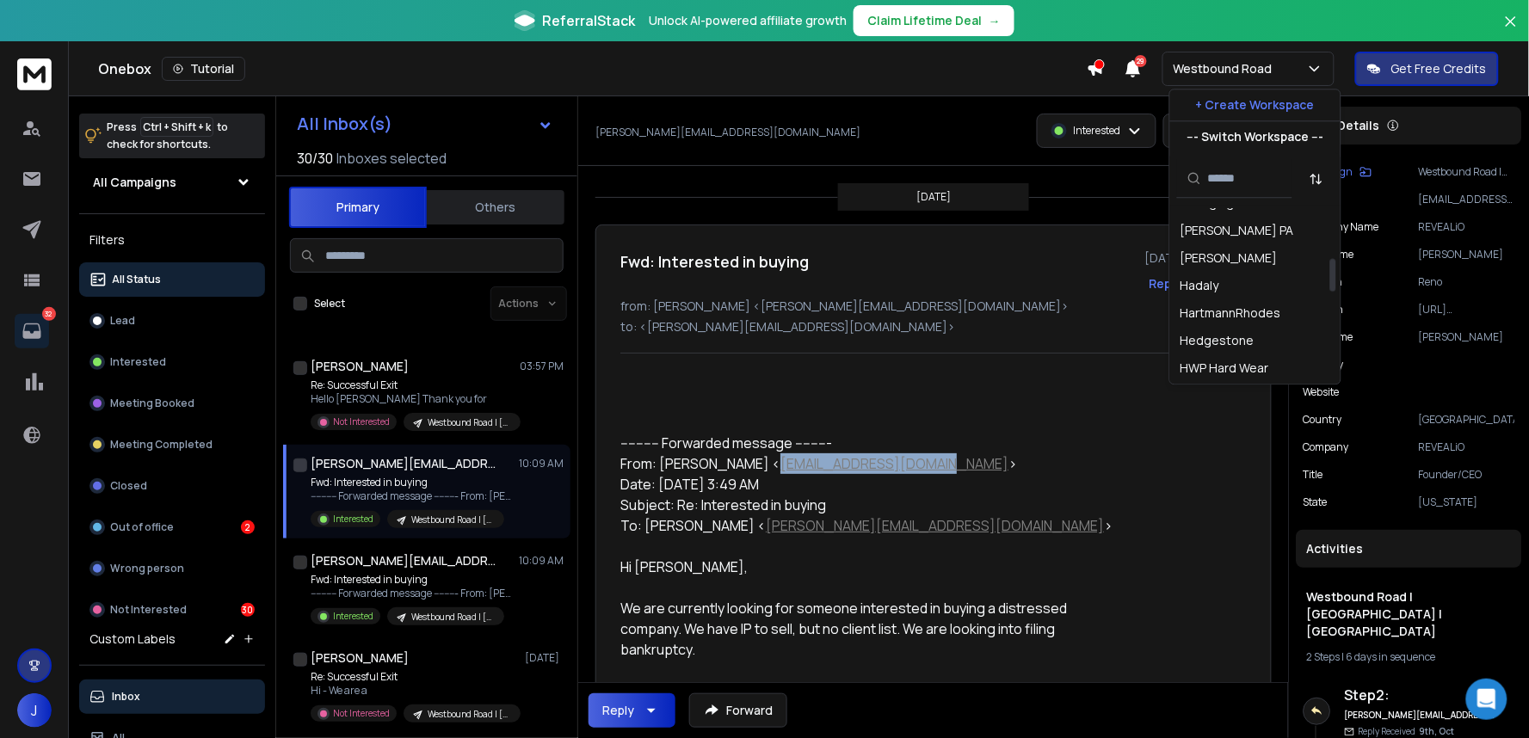
scroll to position [259, 0]
click at [1239, 302] on div "HartmannRhodes" at bounding box center [1231, 310] width 101 height 17
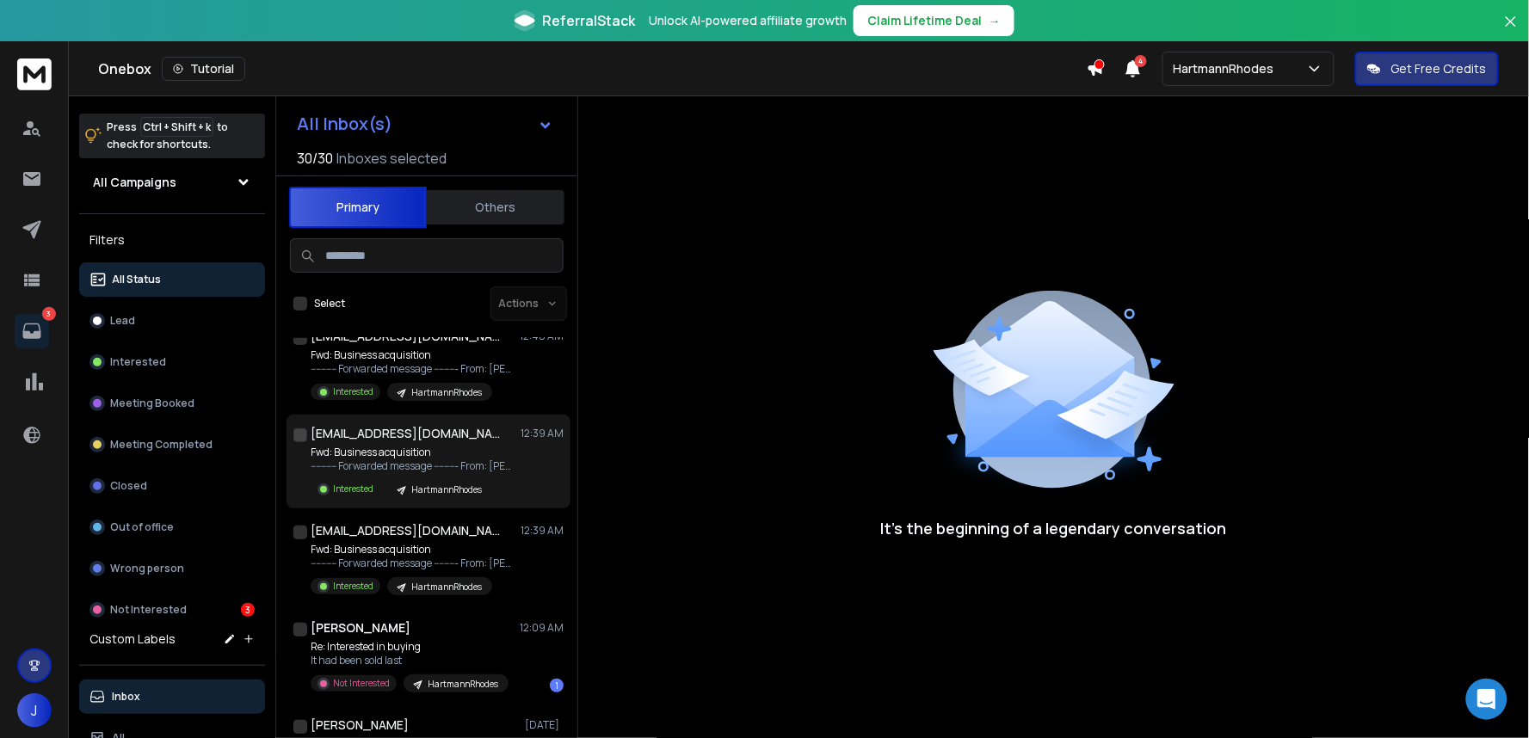
scroll to position [122, 0]
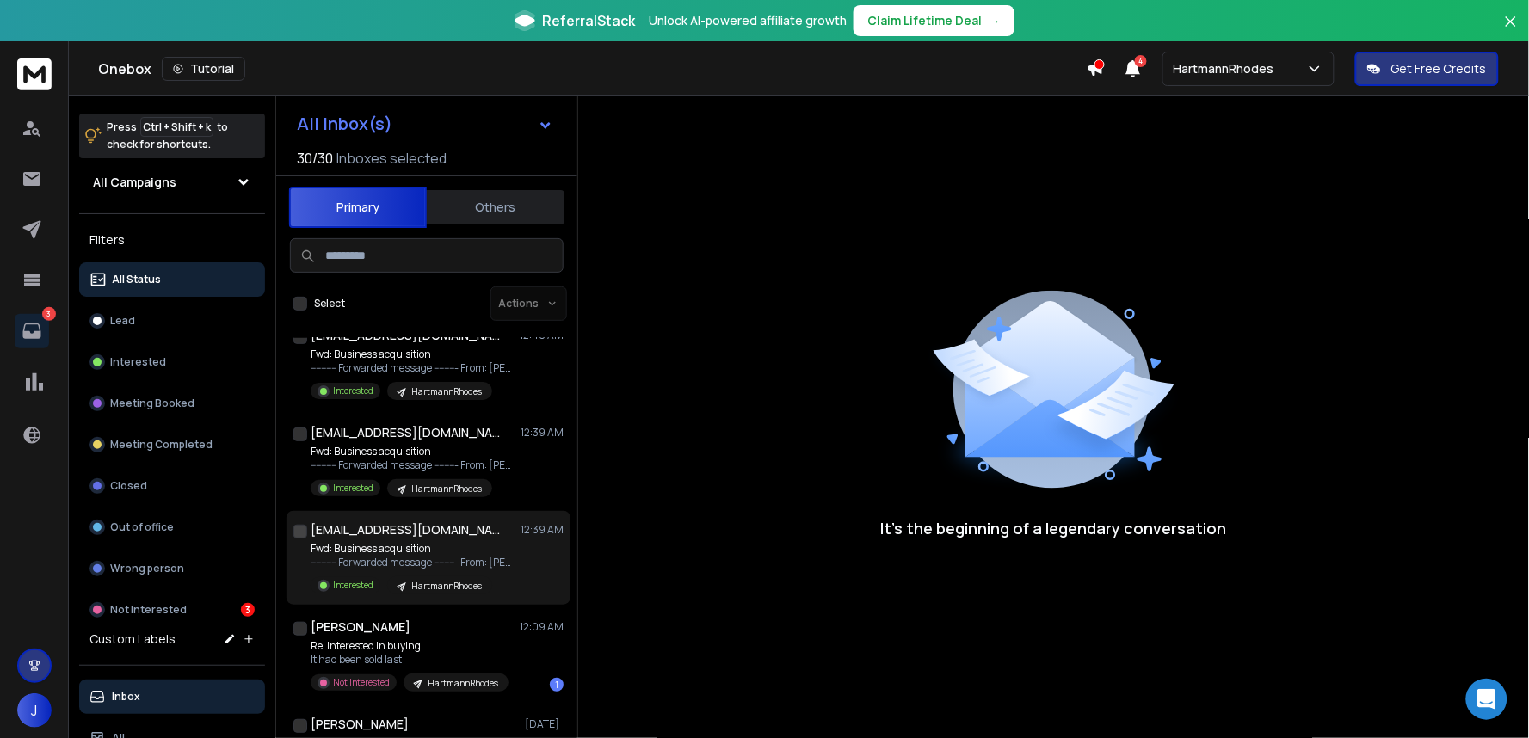
click at [466, 532] on h1 "mark@hartmannrhodes.com" at bounding box center [405, 529] width 189 height 17
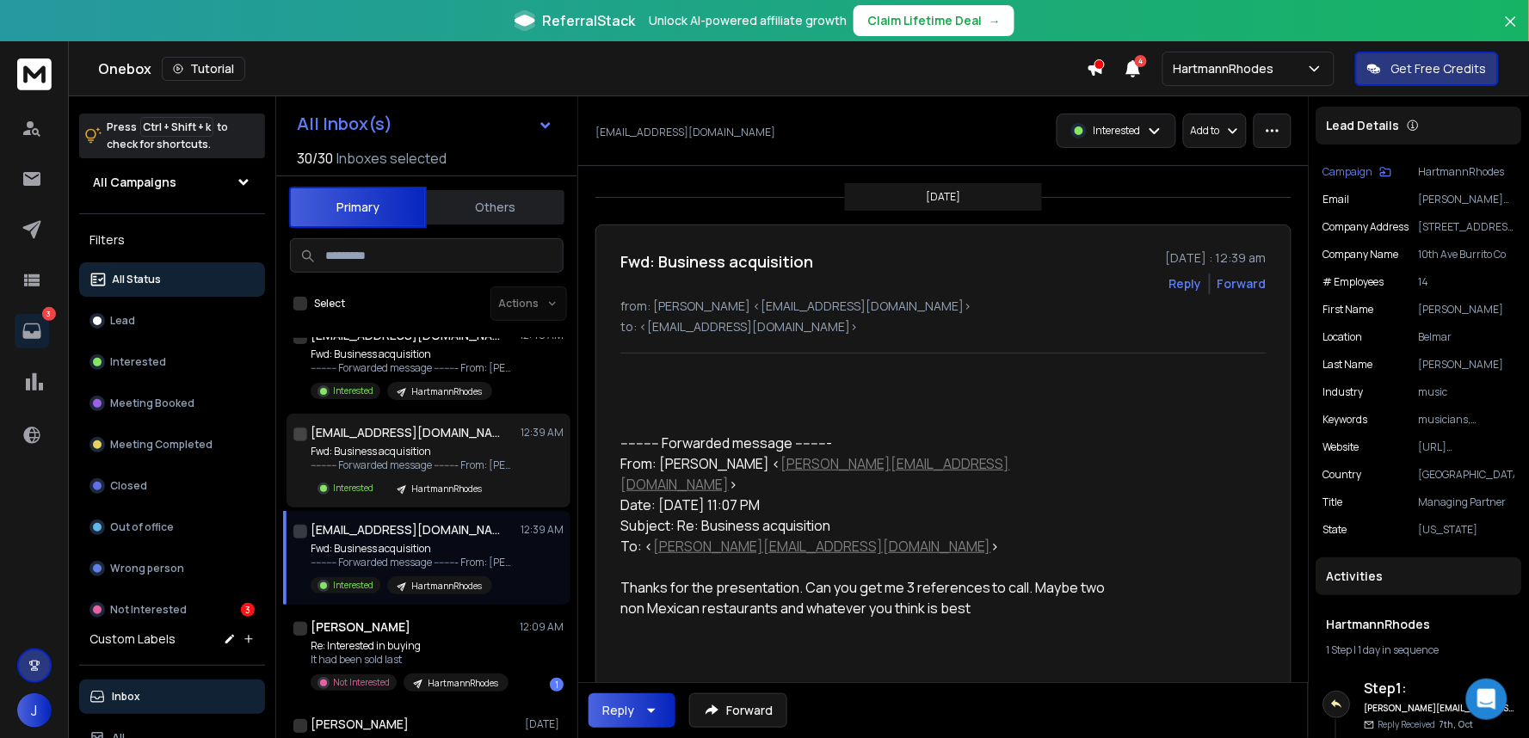
click at [502, 450] on p "Fwd: Business acquisition" at bounding box center [414, 452] width 207 height 14
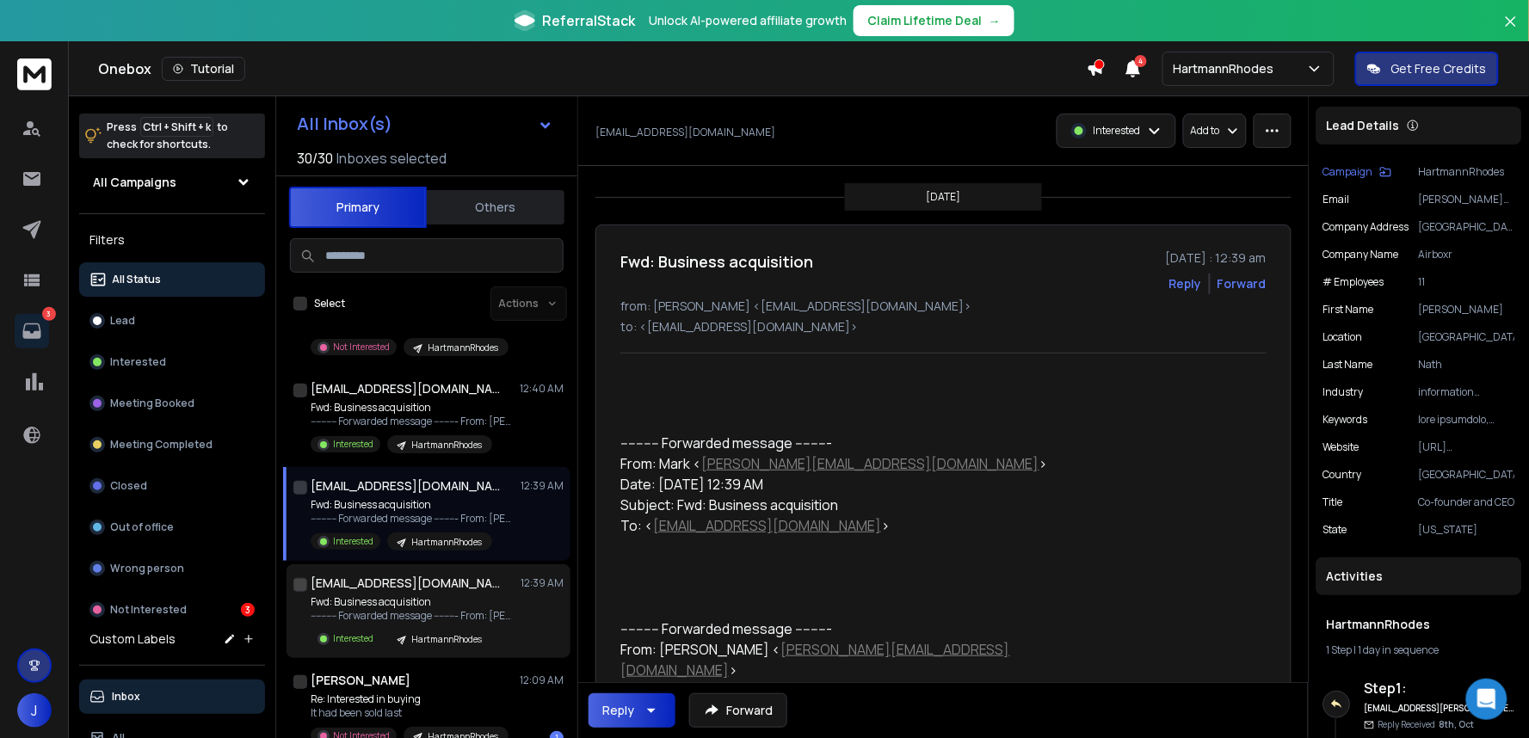
scroll to position [35, 0]
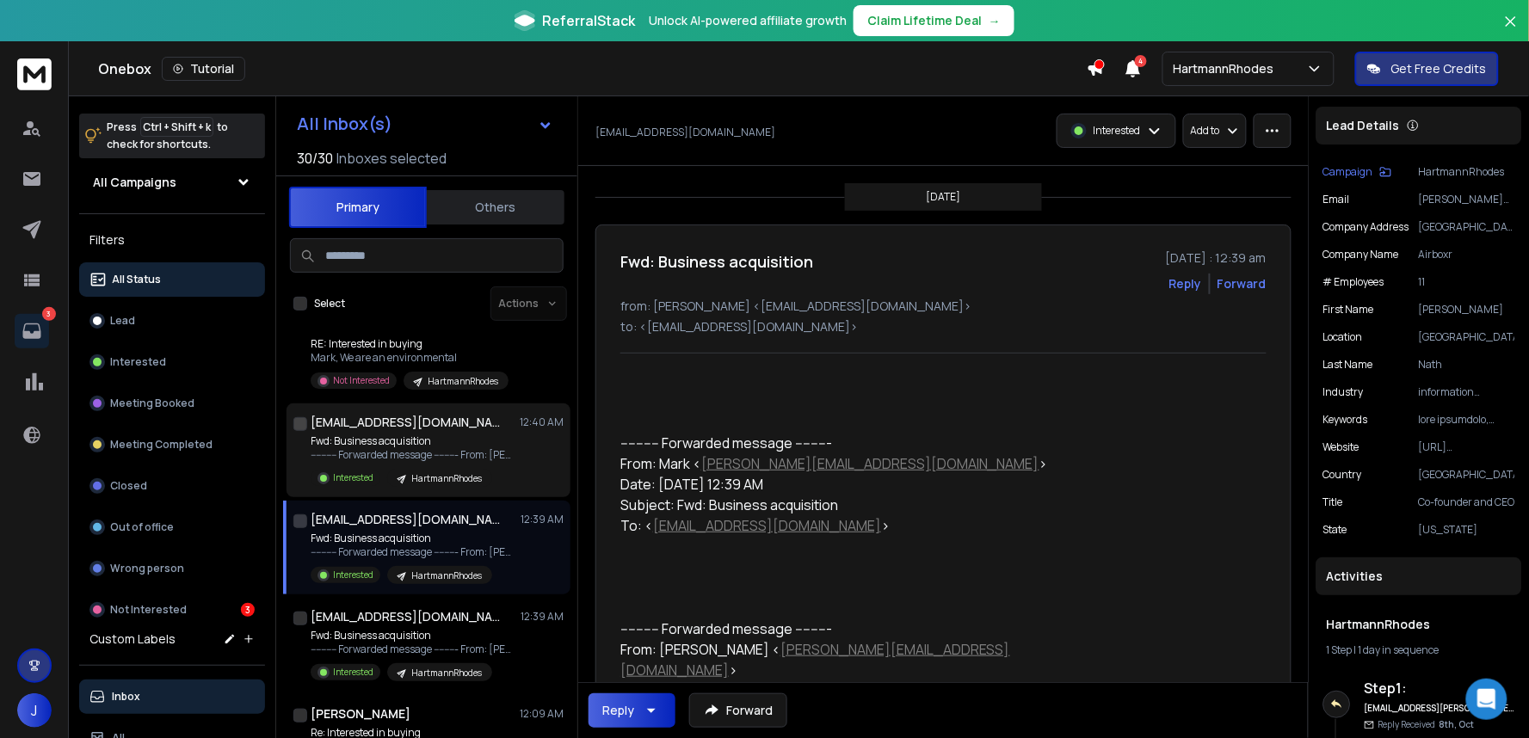
click at [512, 456] on p "---------- Forwarded message --------- From: Terri" at bounding box center [414, 455] width 207 height 14
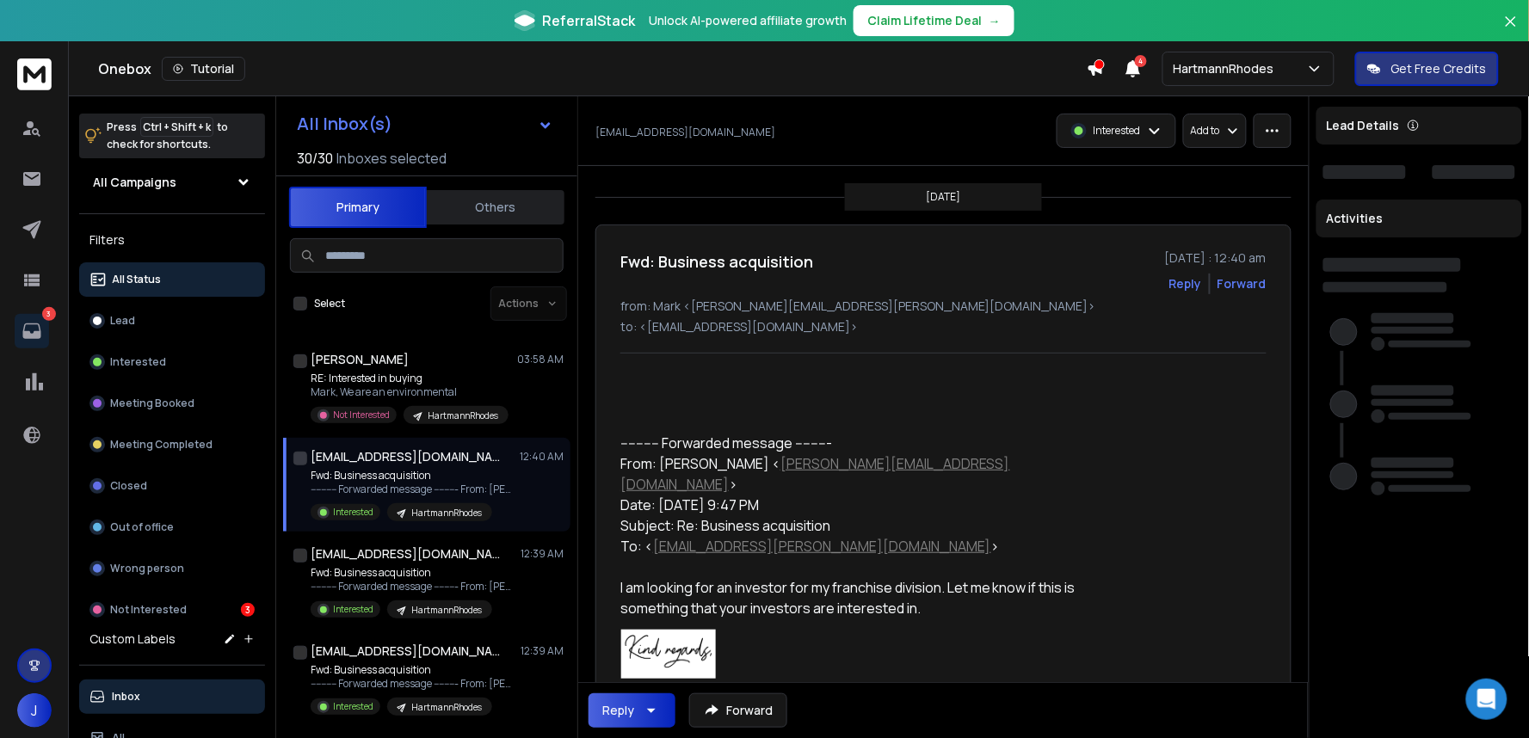
scroll to position [0, 0]
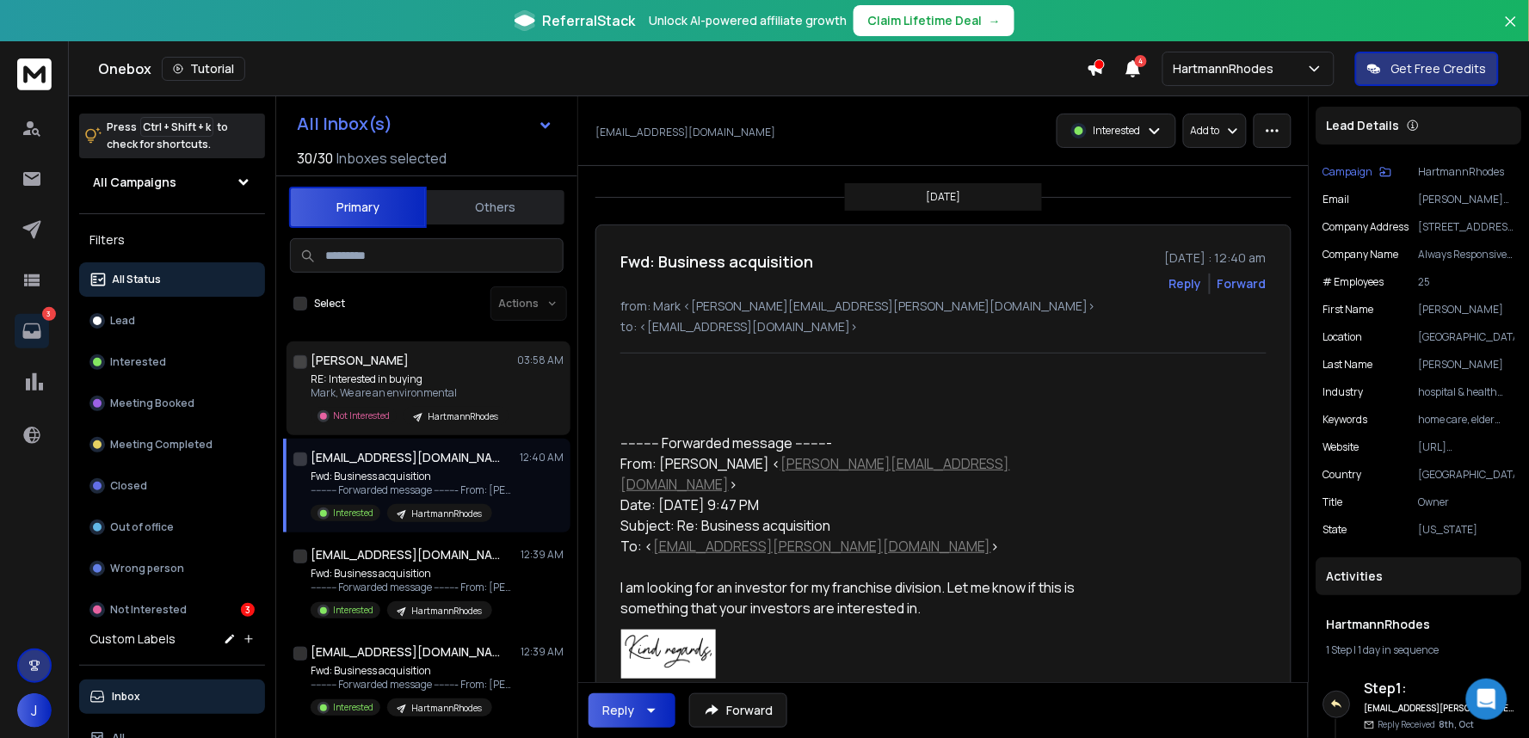
click at [495, 370] on div "Mark Annis 03:58 AM RE: Interested in buying Mark, We are an environmental Not …" at bounding box center [437, 388] width 253 height 73
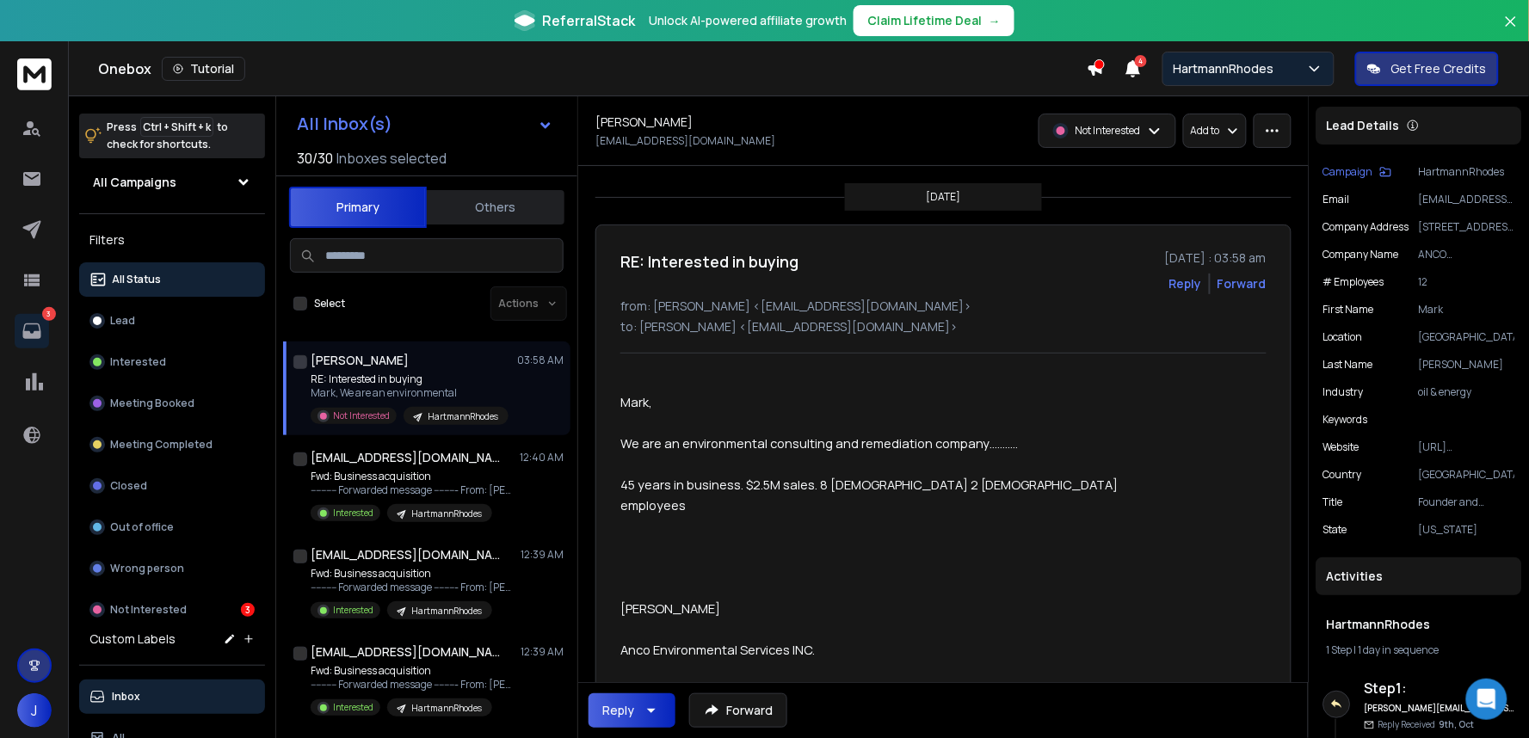
click at [1217, 60] on p "HartmannRhodes" at bounding box center [1228, 68] width 108 height 17
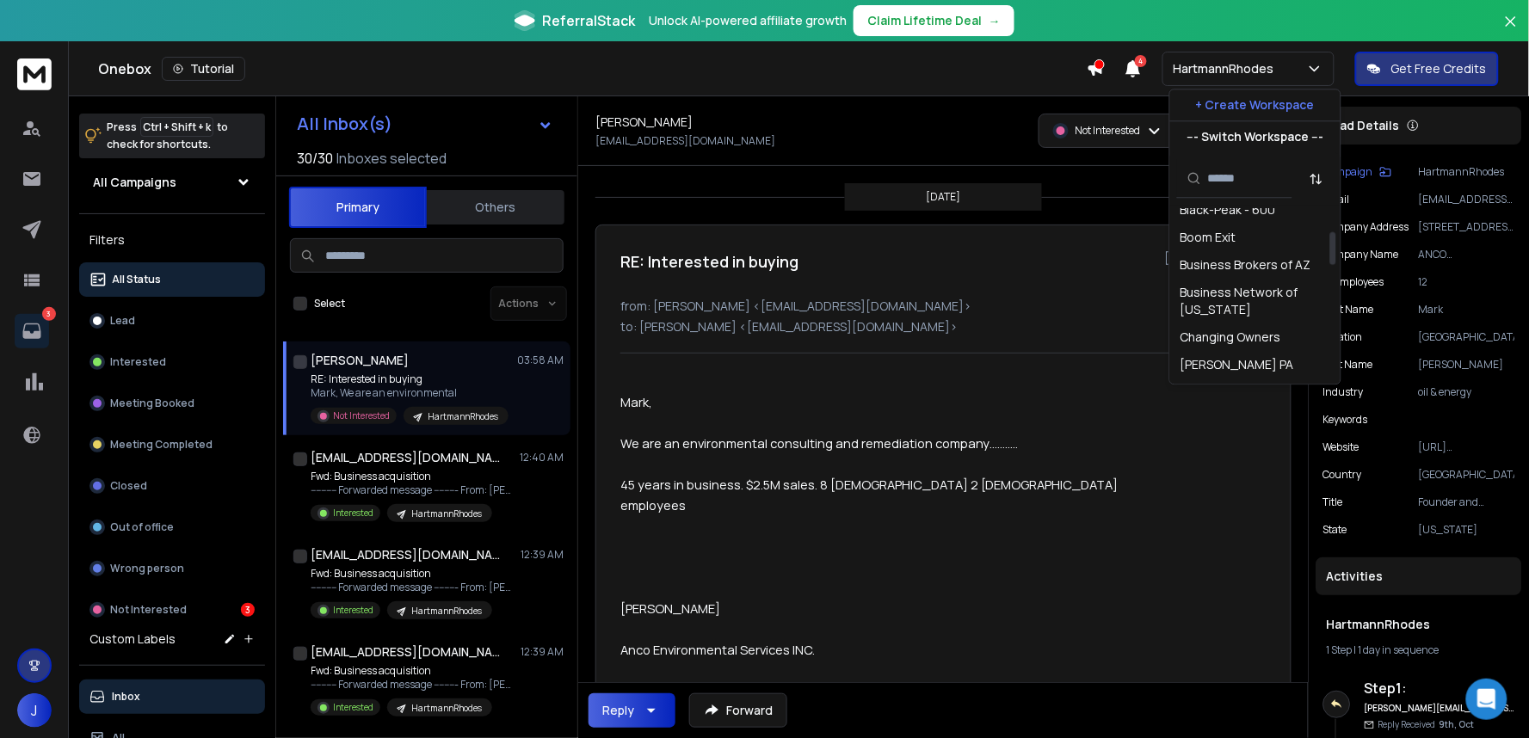
scroll to position [125, 0]
click at [1228, 326] on div "Changing Owners" at bounding box center [1231, 334] width 101 height 17
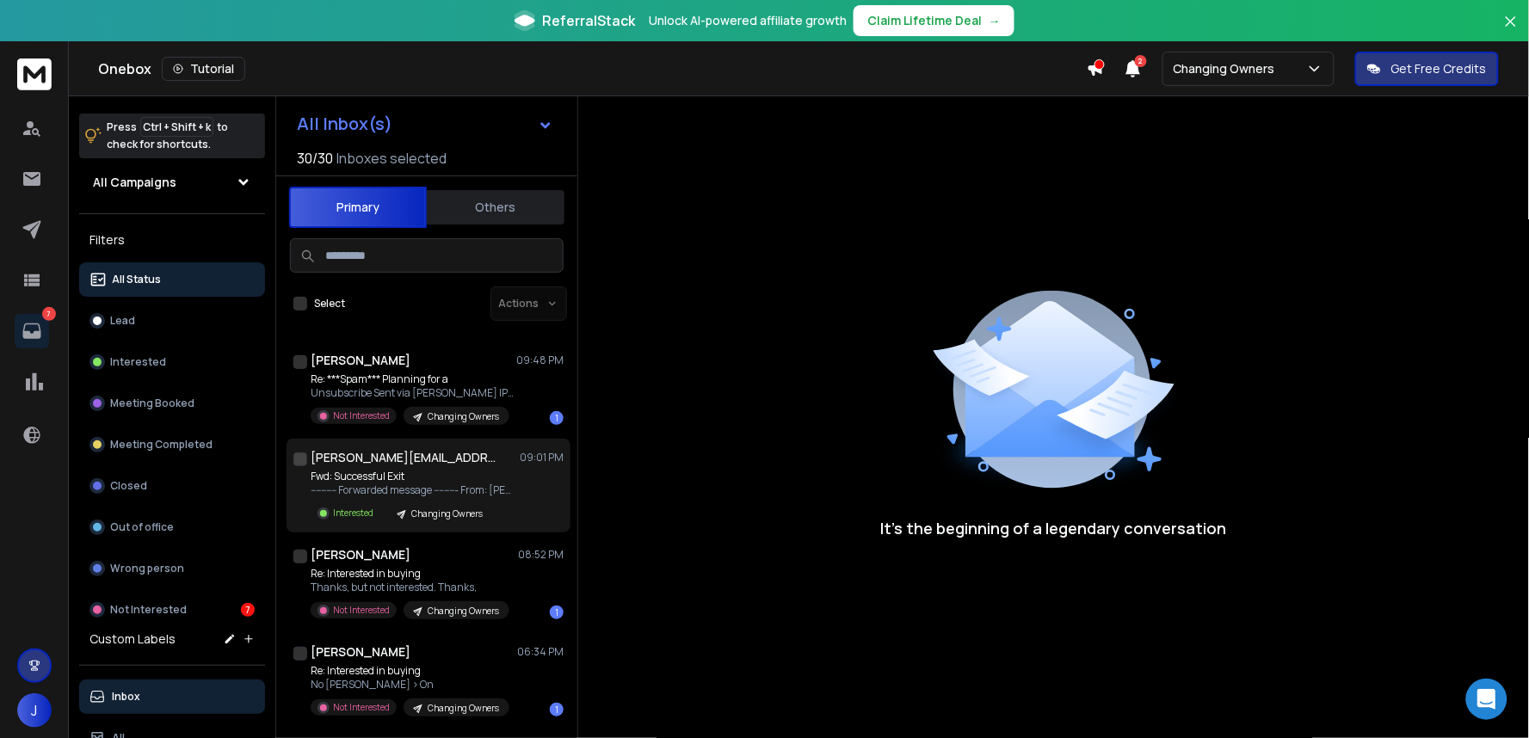
click at [516, 465] on div "[PERSON_NAME][EMAIL_ADDRESS][DOMAIN_NAME] 09:01 PM" at bounding box center [437, 457] width 253 height 17
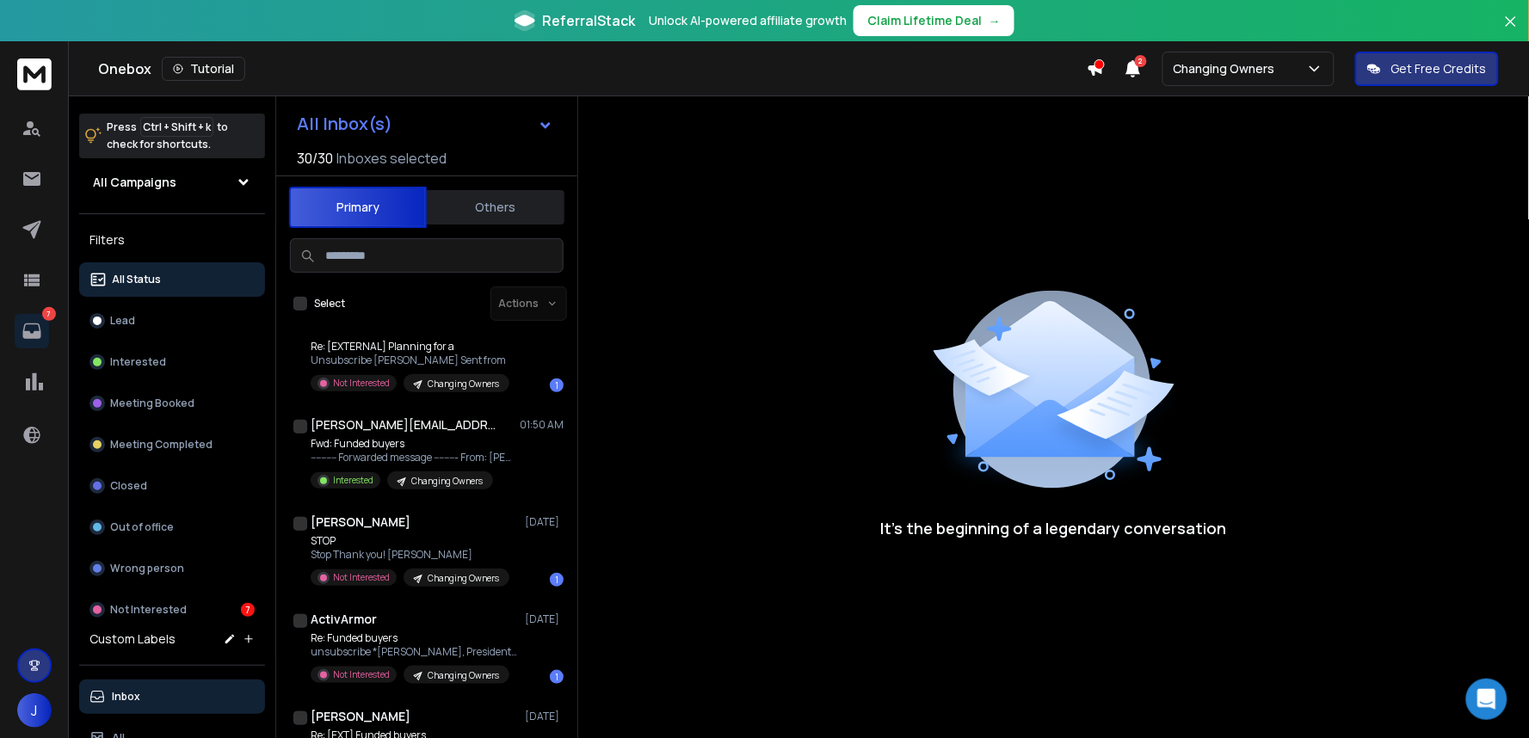
scroll to position [420, 0]
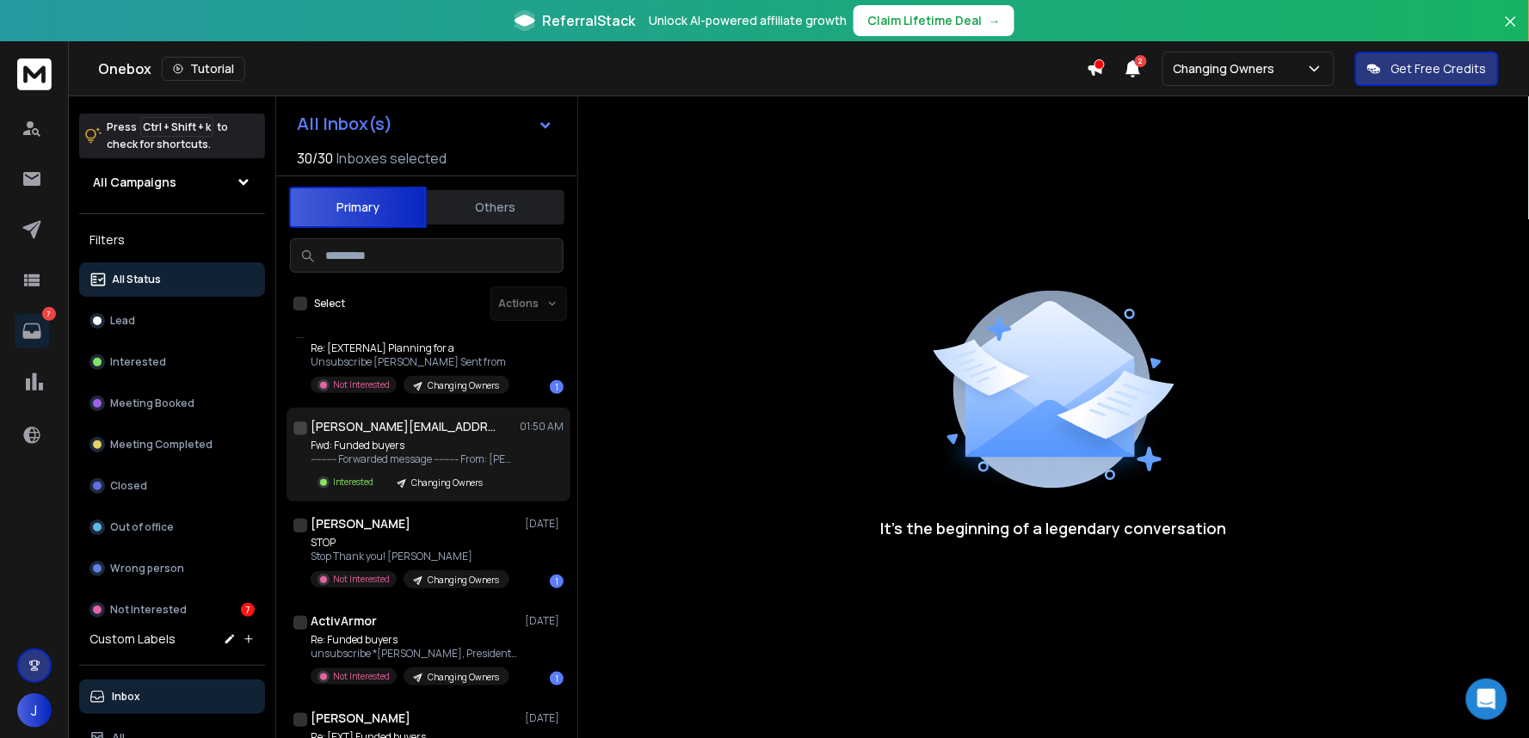
click at [484, 435] on div "[PERSON_NAME][EMAIL_ADDRESS][DOMAIN_NAME] 01:50 AM Fwd: Funded buyers ---------…" at bounding box center [437, 454] width 253 height 73
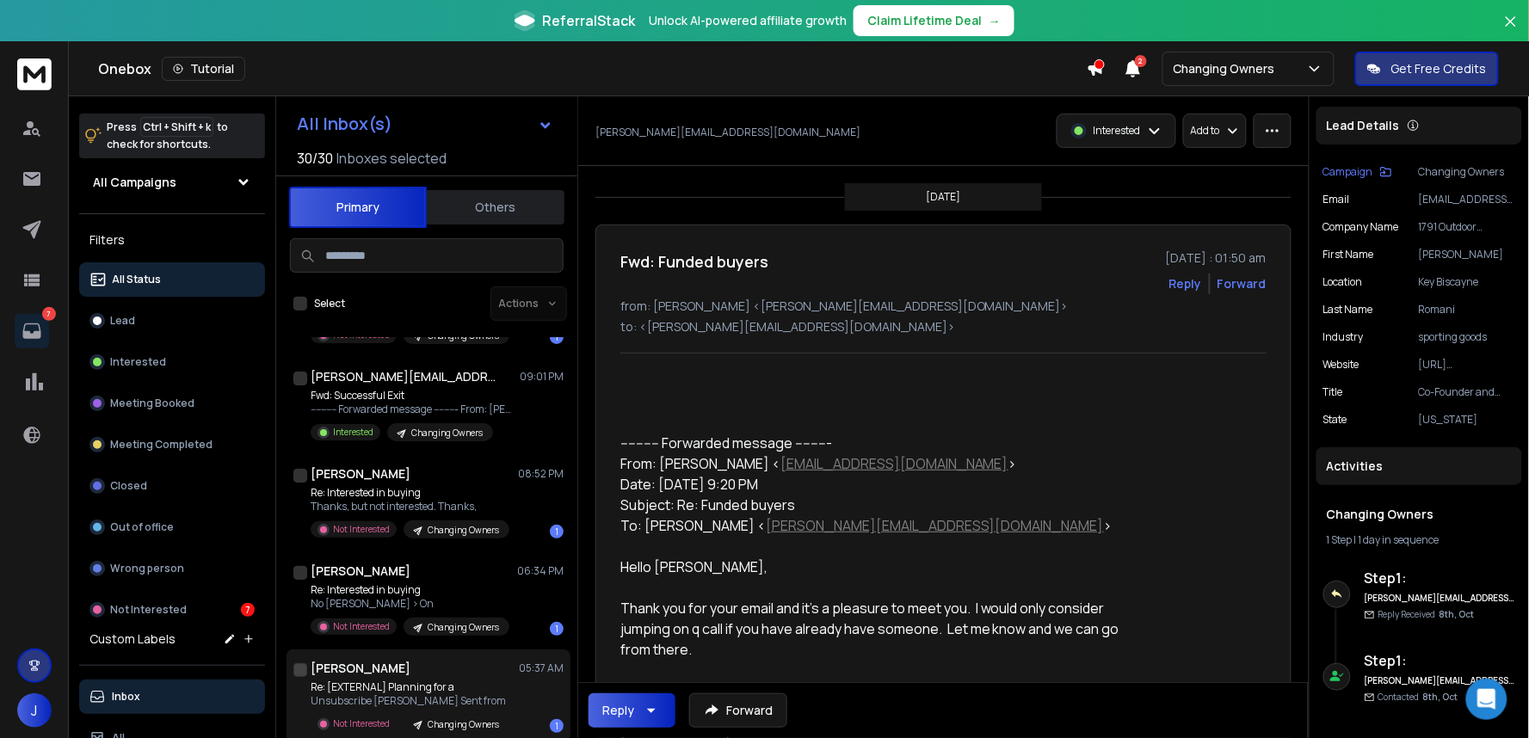
scroll to position [52, 0]
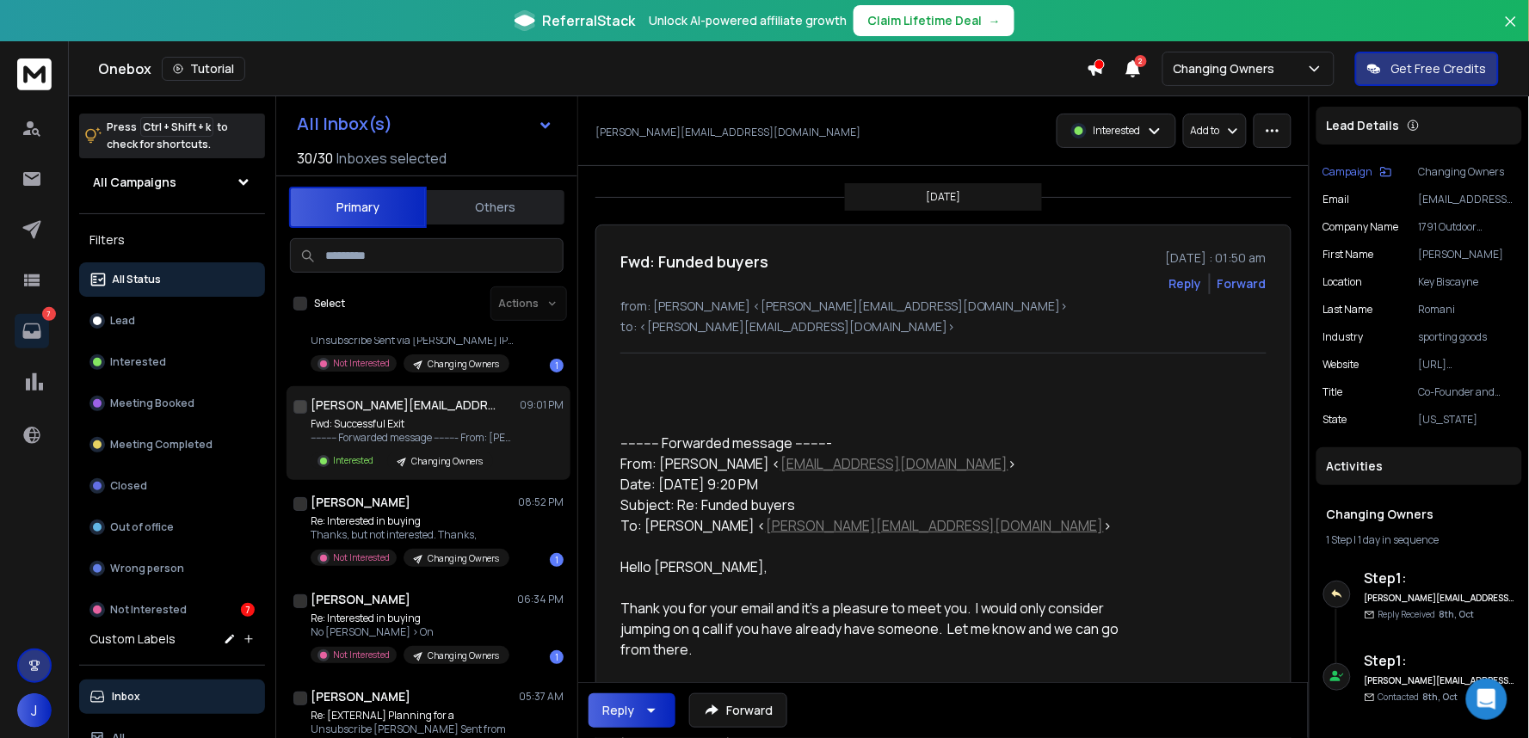
click at [479, 406] on div "wes@changingowners.com 09:01 PM" at bounding box center [437, 405] width 253 height 17
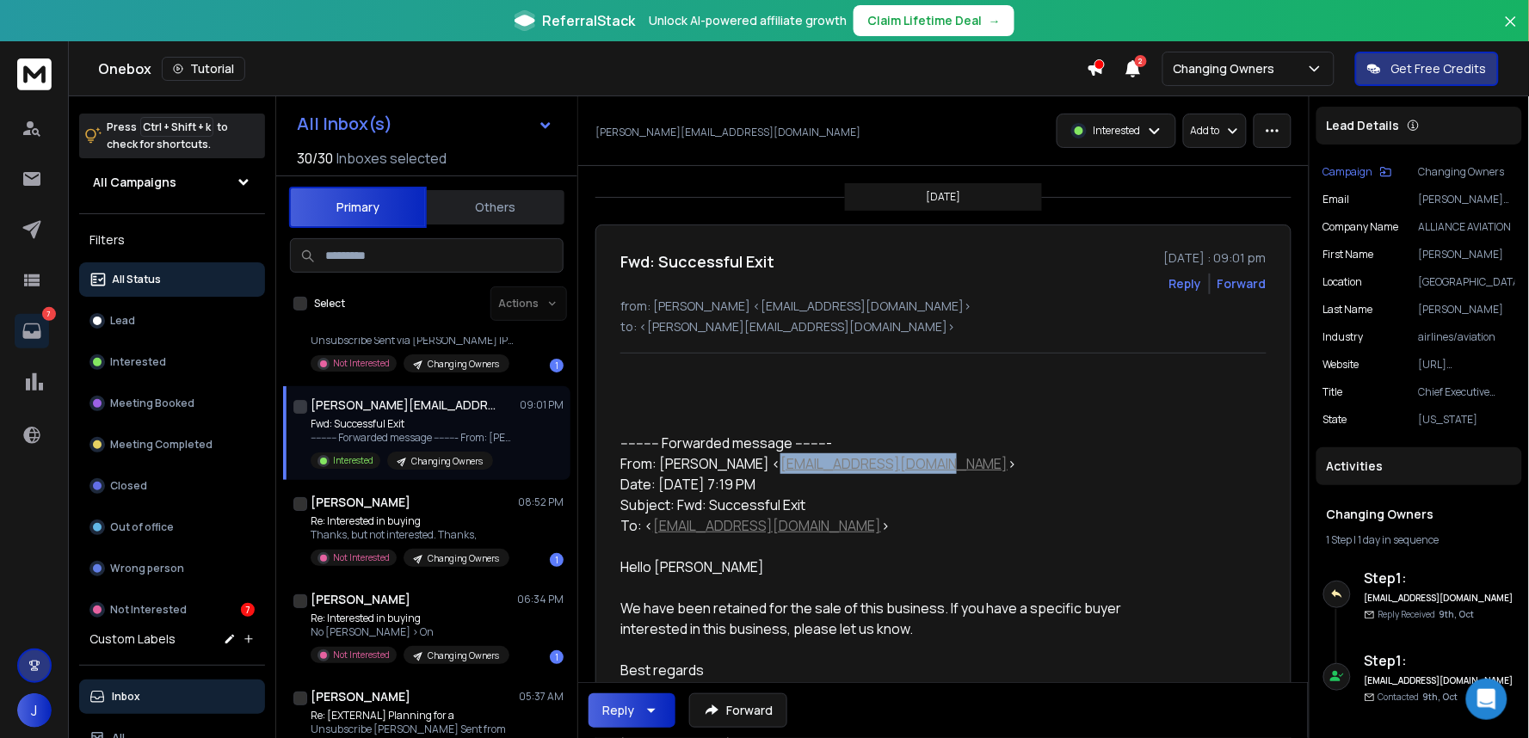
drag, startPoint x: 993, startPoint y: 462, endPoint x: 819, endPoint y: 467, distance: 173.9
click at [819, 467] on div "From: Eugenio López Negrete < enegrete@quantumbb.com >" at bounding box center [871, 463] width 503 height 21
copy link "enegrete@quantumbb.com"
click at [1258, 65] on p "Changing Owners" at bounding box center [1228, 68] width 108 height 17
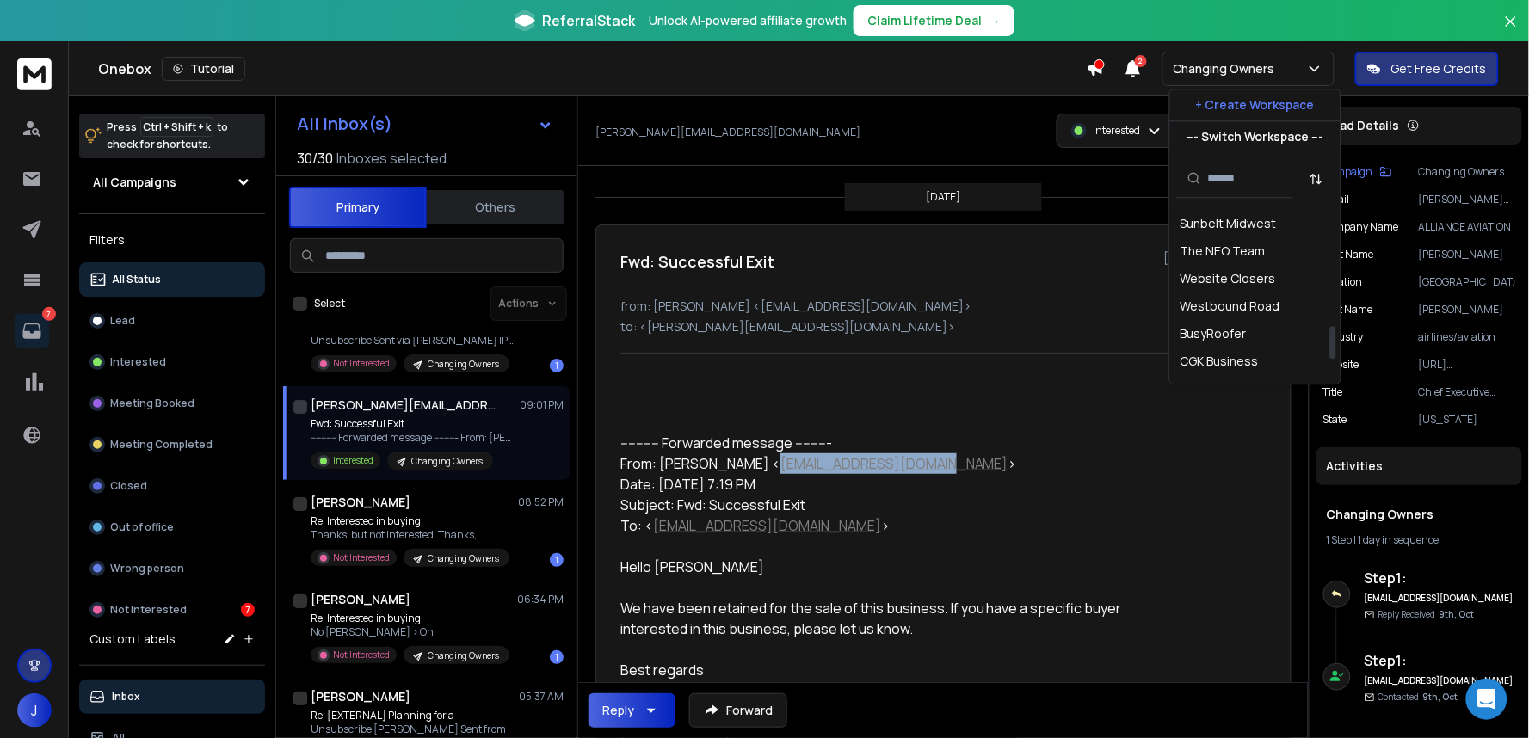
scroll to position [608, 0]
click at [1239, 273] on div "Website Closers" at bounding box center [1229, 281] width 96 height 17
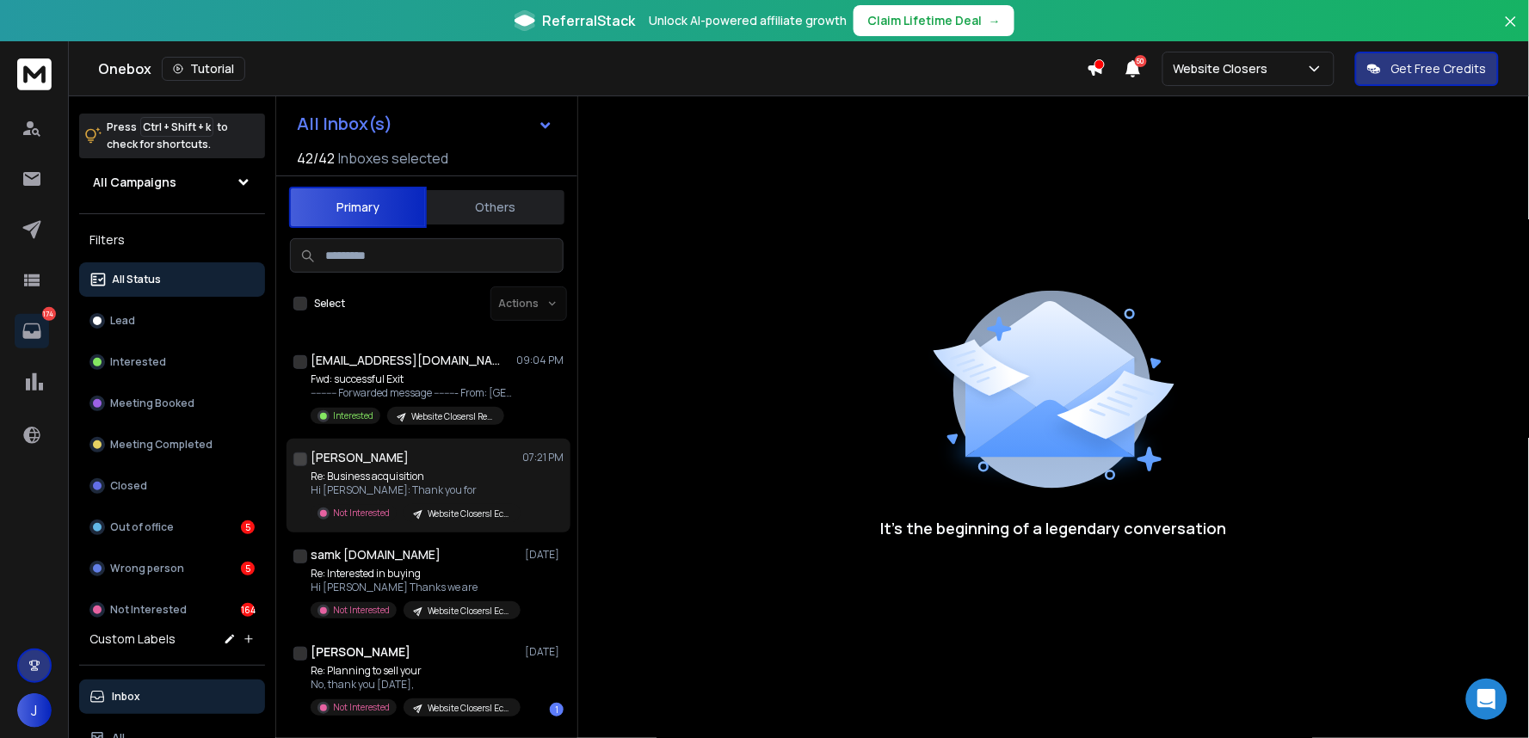
click at [453, 470] on p "Re: Business acquisition" at bounding box center [414, 477] width 207 height 14
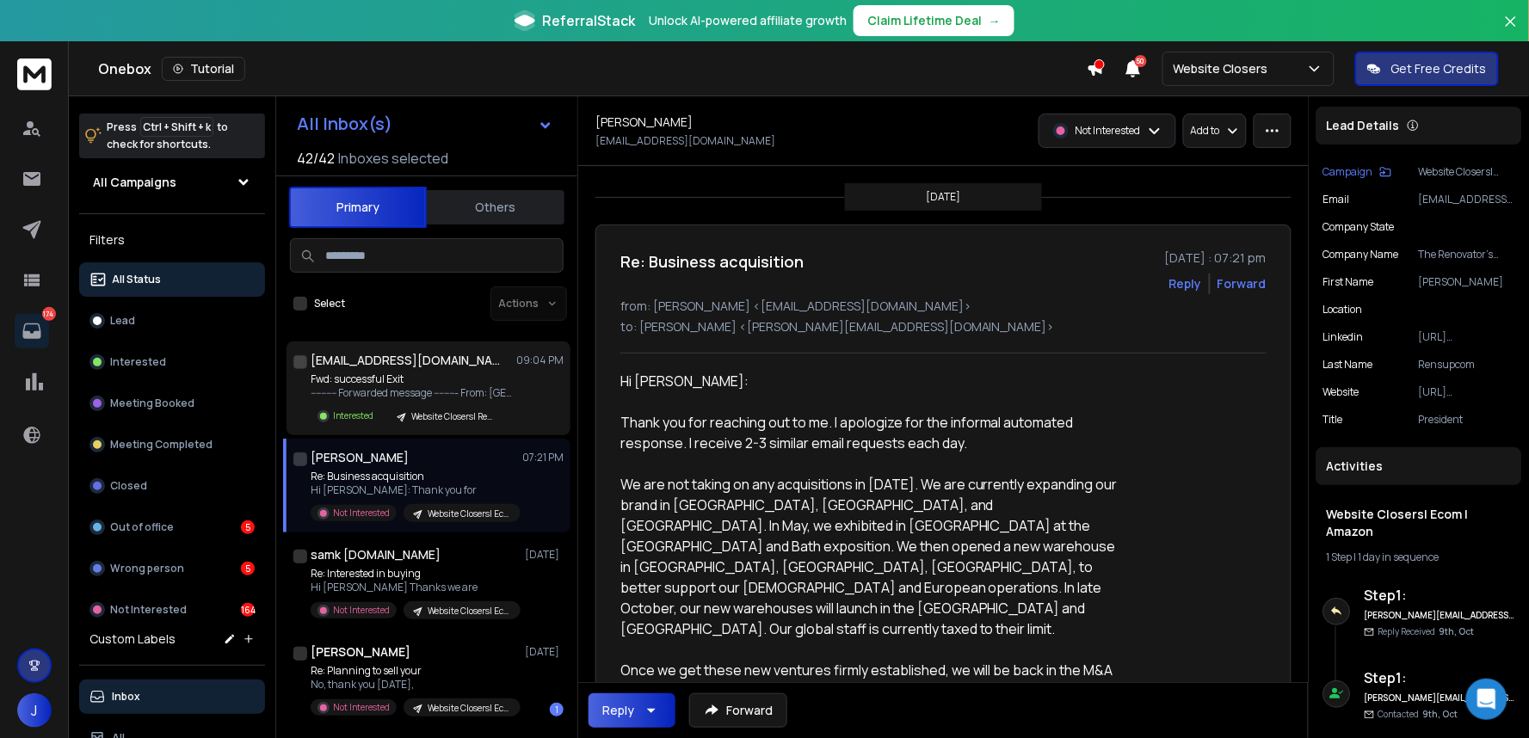
click at [475, 355] on div "[EMAIL_ADDRESS][DOMAIN_NAME] 09:04 PM" at bounding box center [437, 360] width 253 height 17
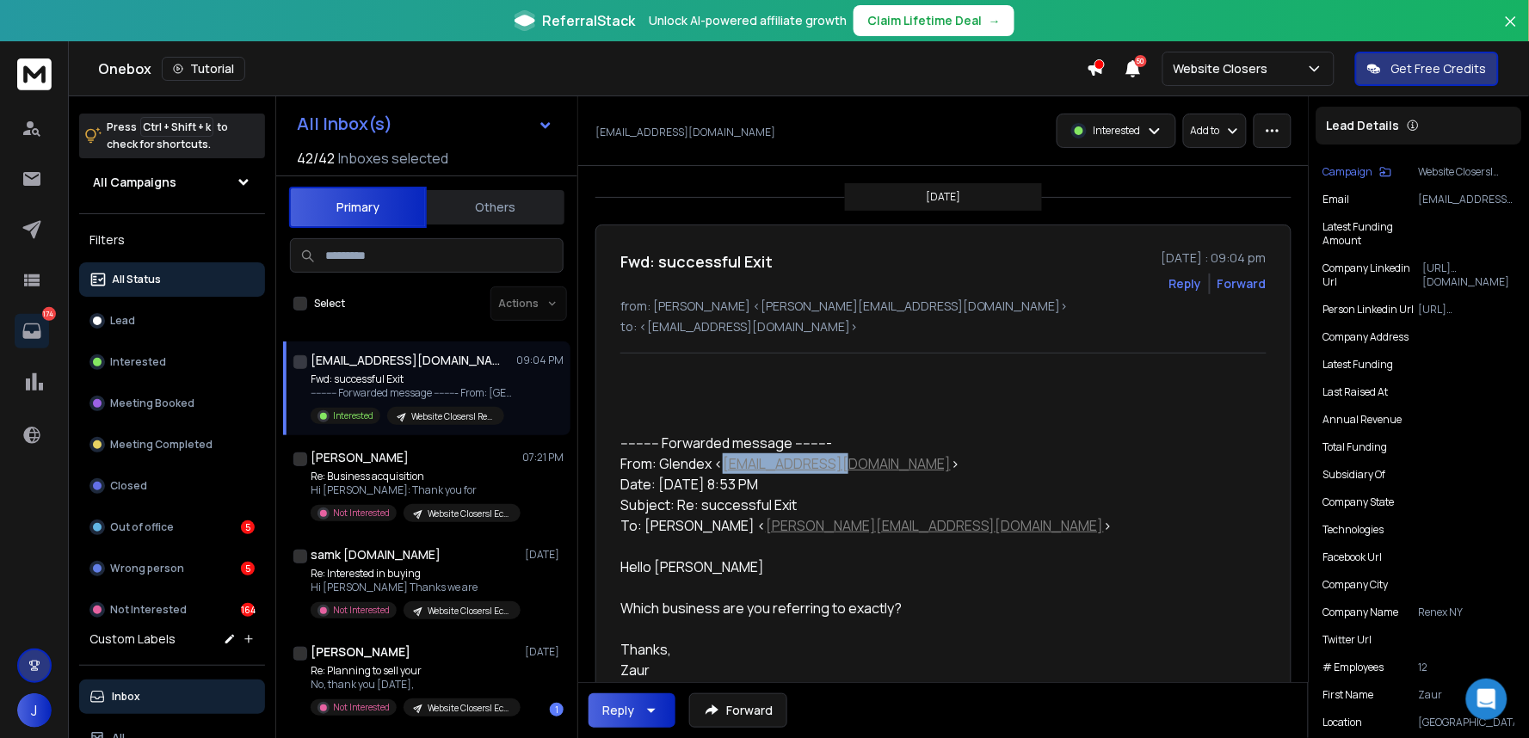
drag, startPoint x: 844, startPoint y: 459, endPoint x: 720, endPoint y: 466, distance: 124.1
click at [720, 466] on div "From: Glendex < [EMAIL_ADDRESS][DOMAIN_NAME] >" at bounding box center [871, 463] width 503 height 21
copy link "[EMAIL_ADDRESS][DOMAIN_NAME]"
